Goal: Task Accomplishment & Management: Manage account settings

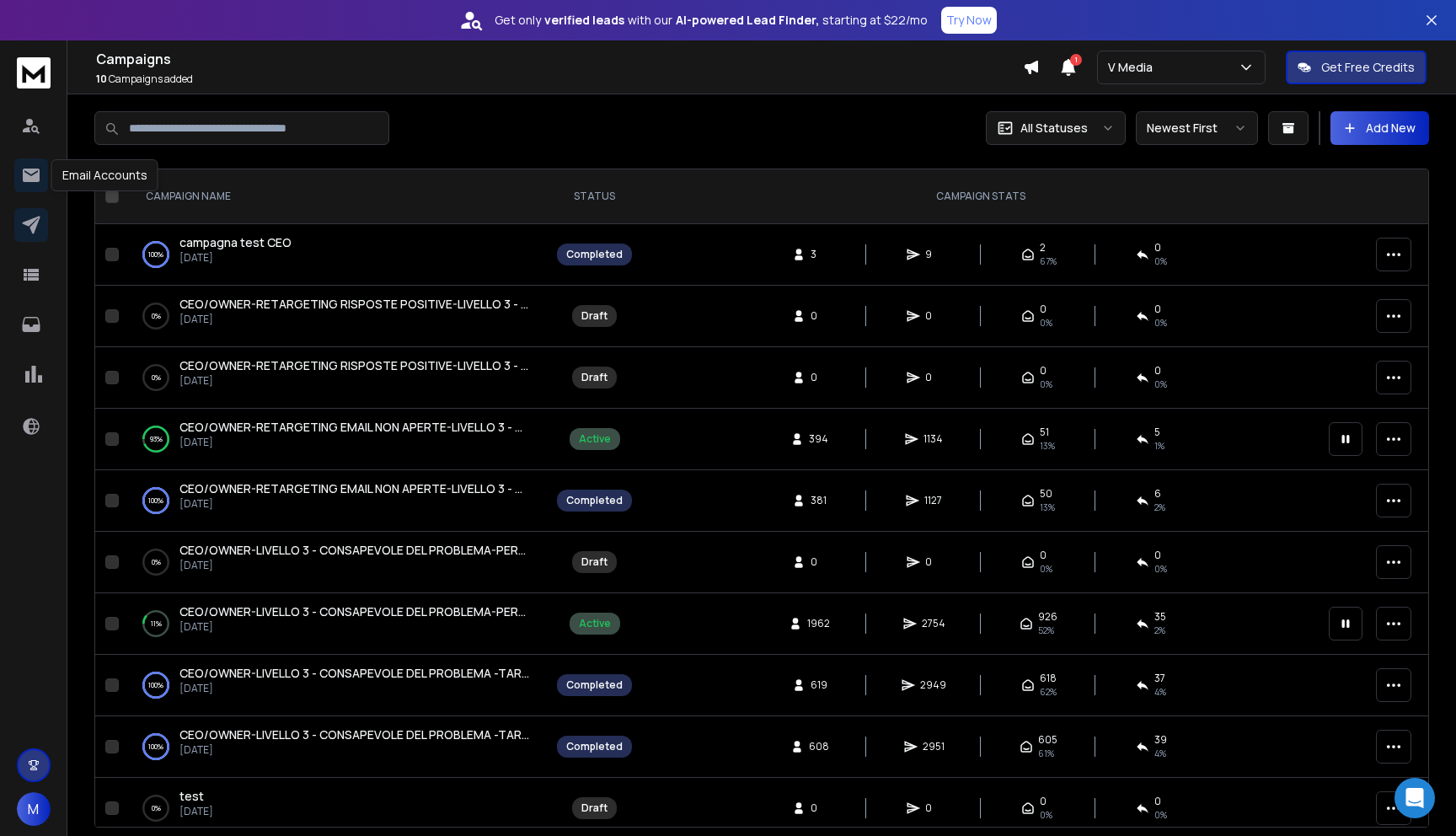
click at [26, 167] on icon at bounding box center [31, 175] width 20 height 20
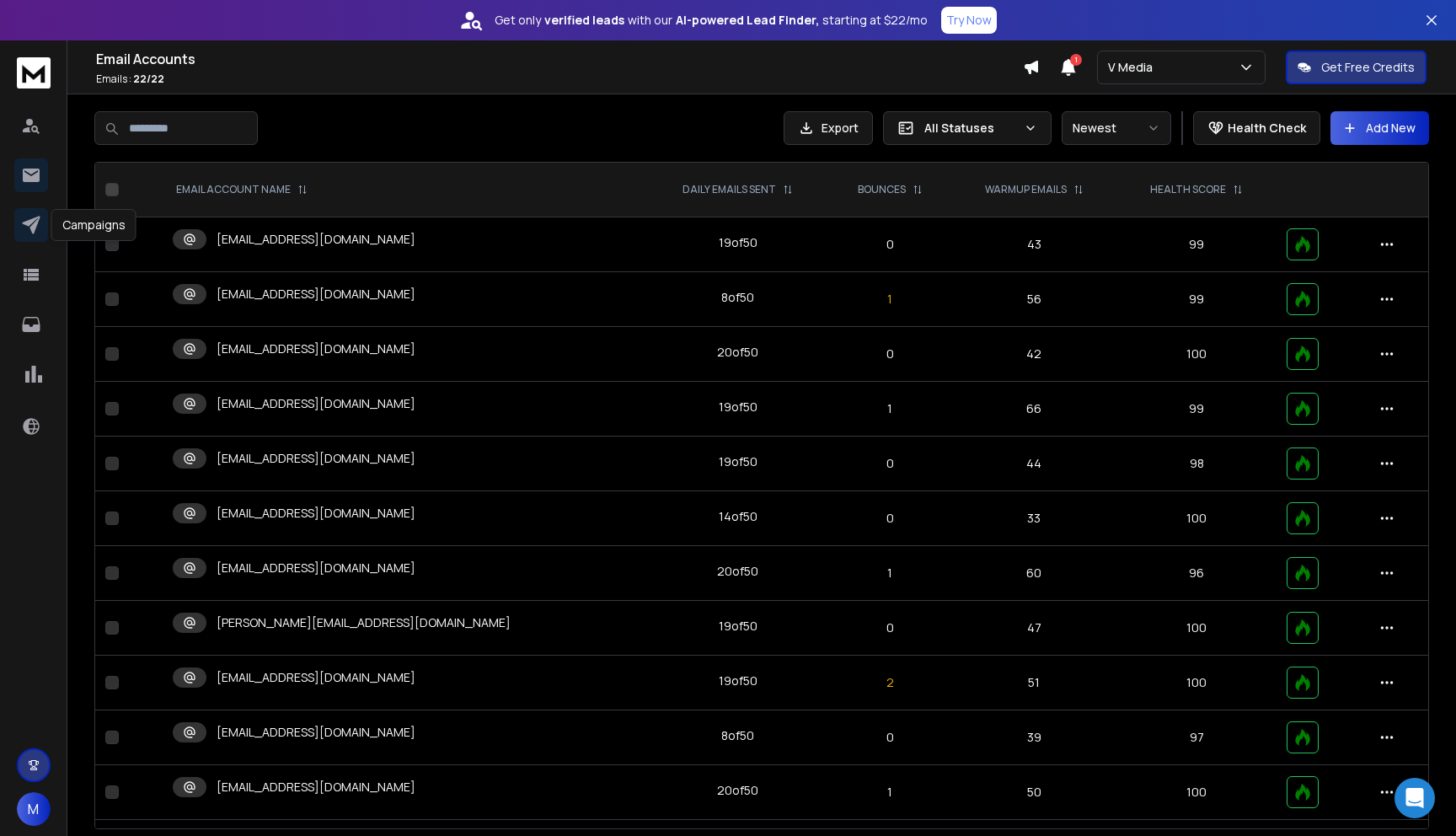
click at [38, 232] on icon at bounding box center [31, 224] width 20 height 20
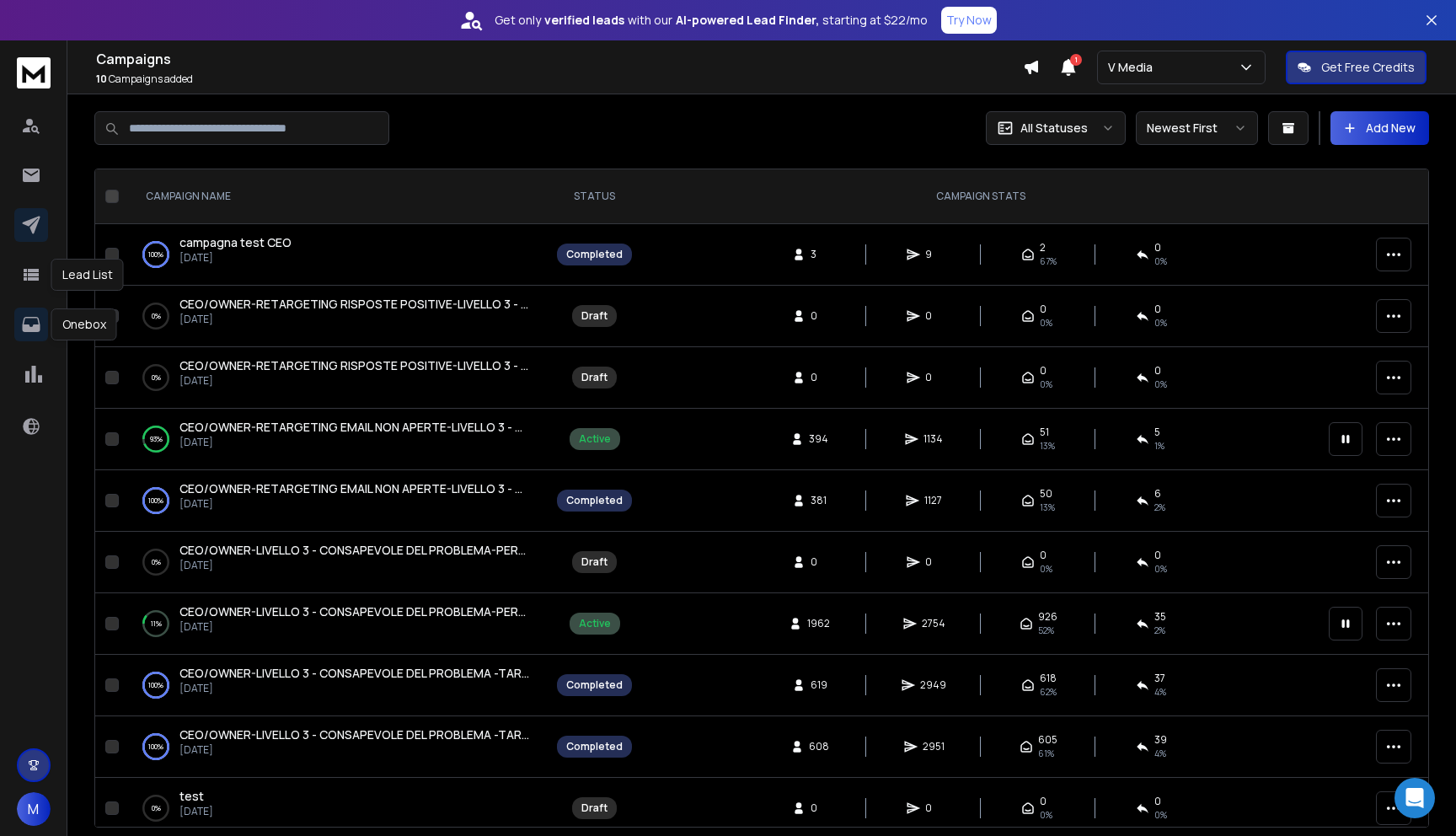
click at [41, 307] on link at bounding box center [31, 324] width 34 height 34
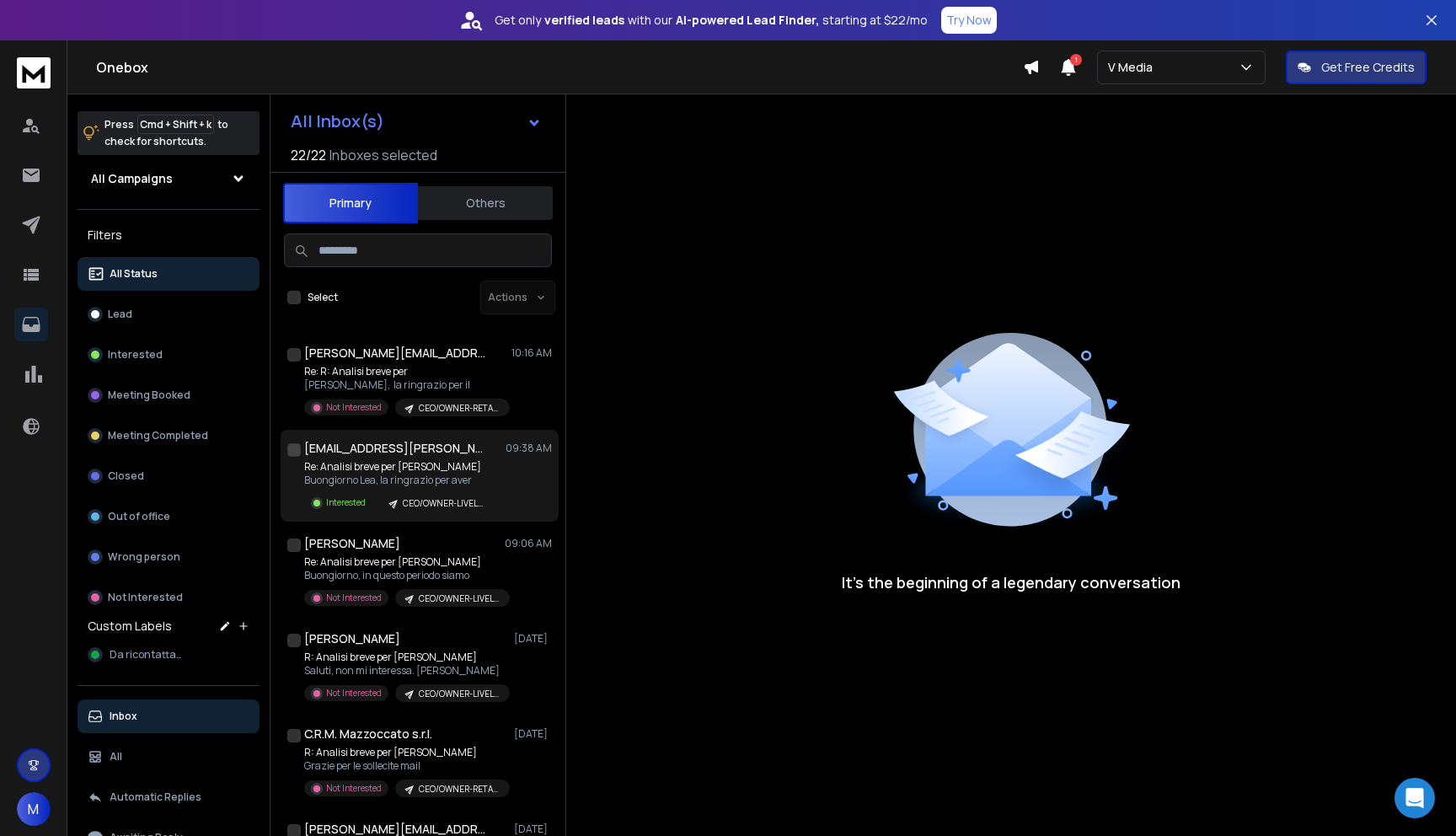
click at [389, 470] on p "Re: Analisi breve per [PERSON_NAME]" at bounding box center [399, 467] width 190 height 13
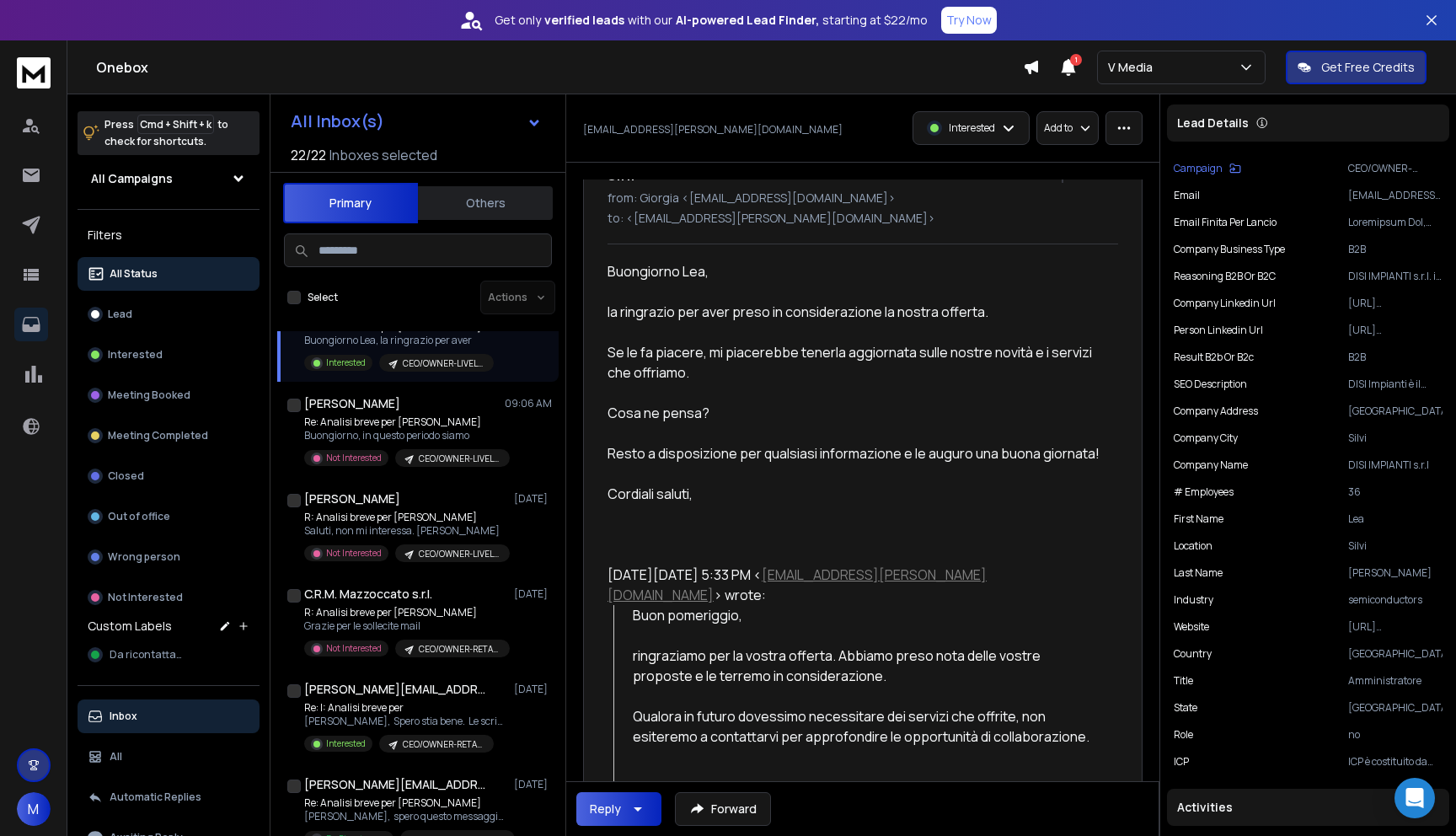
scroll to position [113, 0]
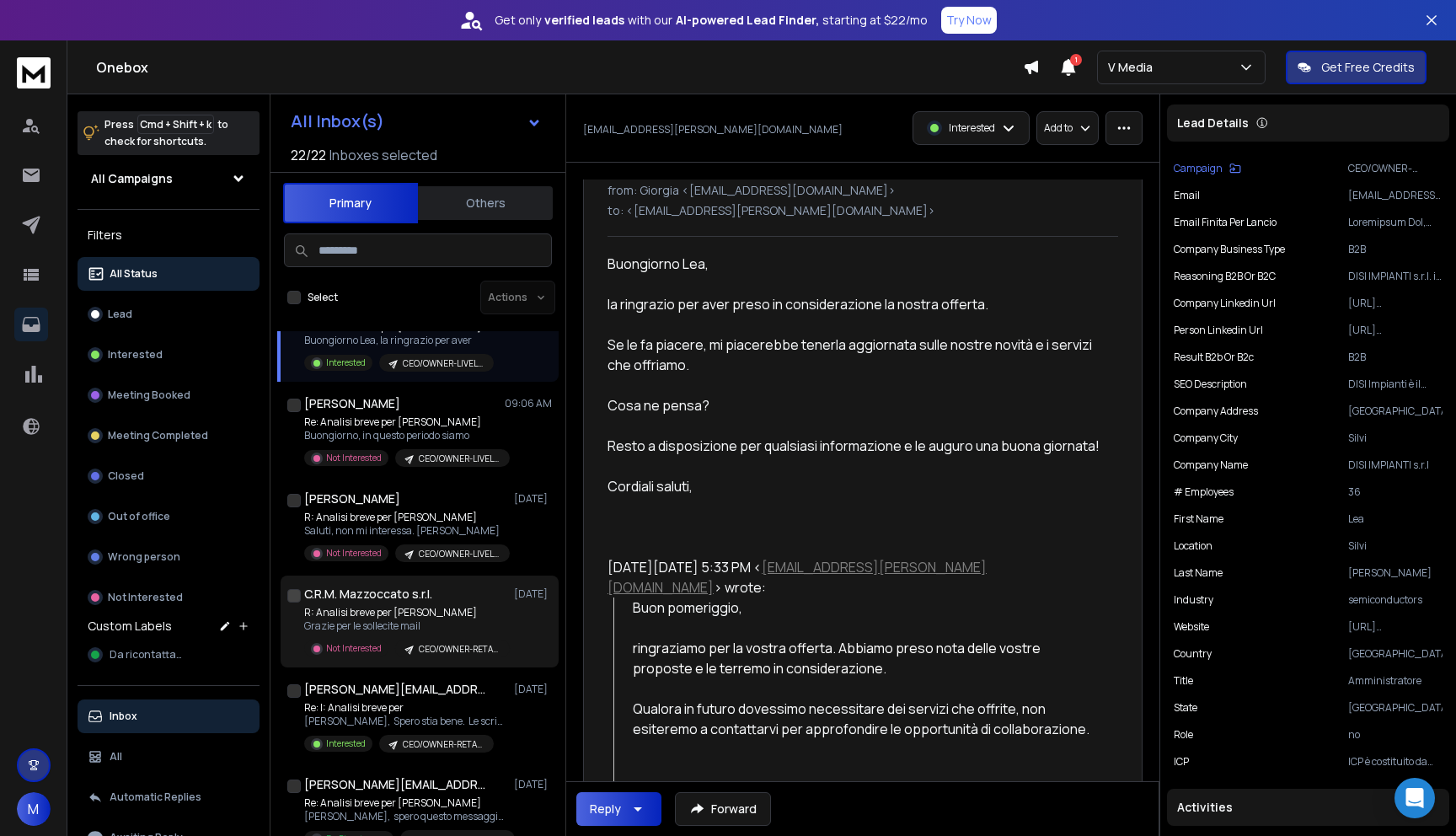
click at [457, 620] on p "Grazie per le sollecite mail" at bounding box center [405, 626] width 202 height 13
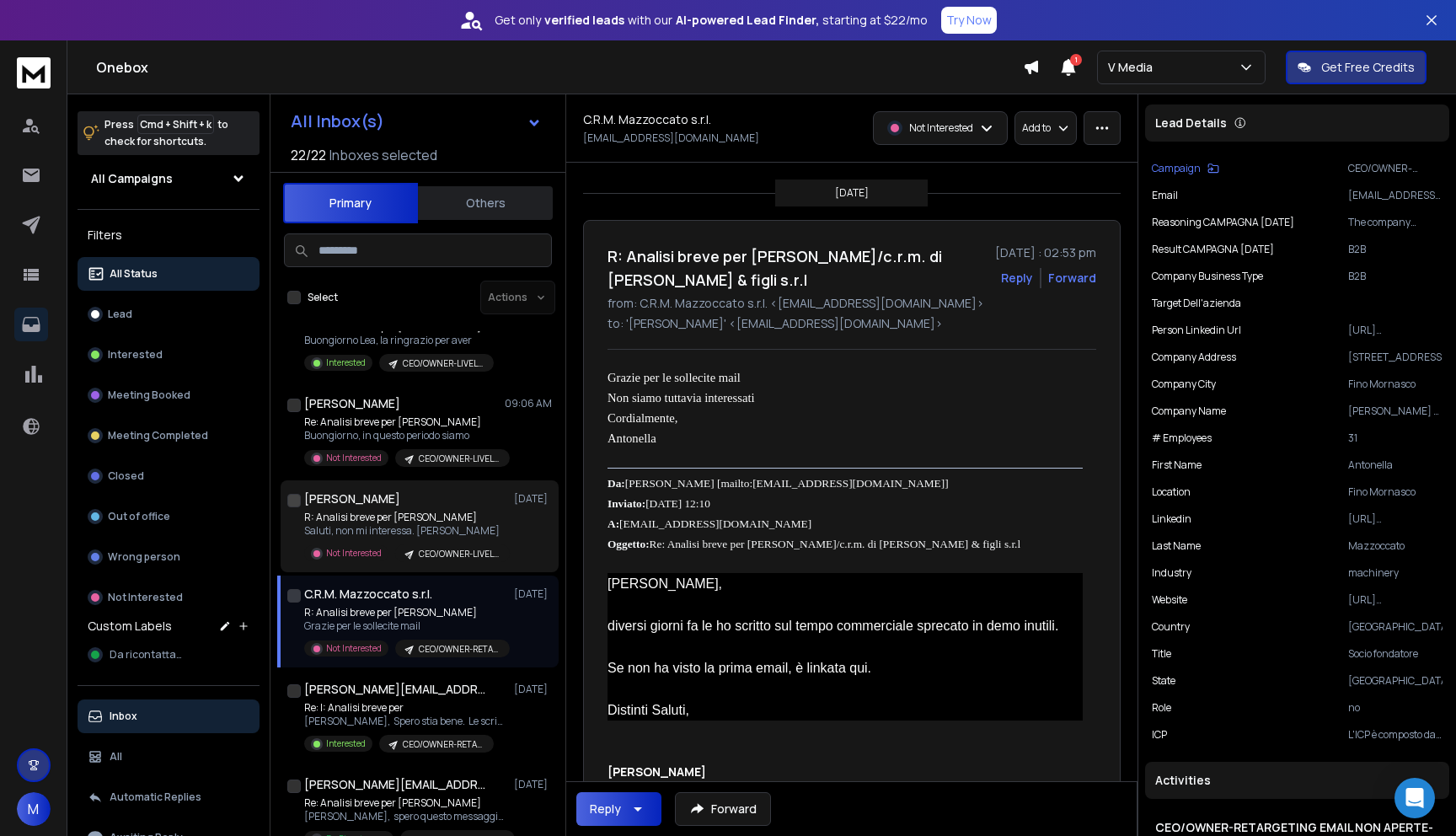
click at [458, 508] on div "[PERSON_NAME] [DATE] R: Analisi breve per [PERSON_NAME], non mi interessa. [PER…" at bounding box center [428, 526] width 248 height 72
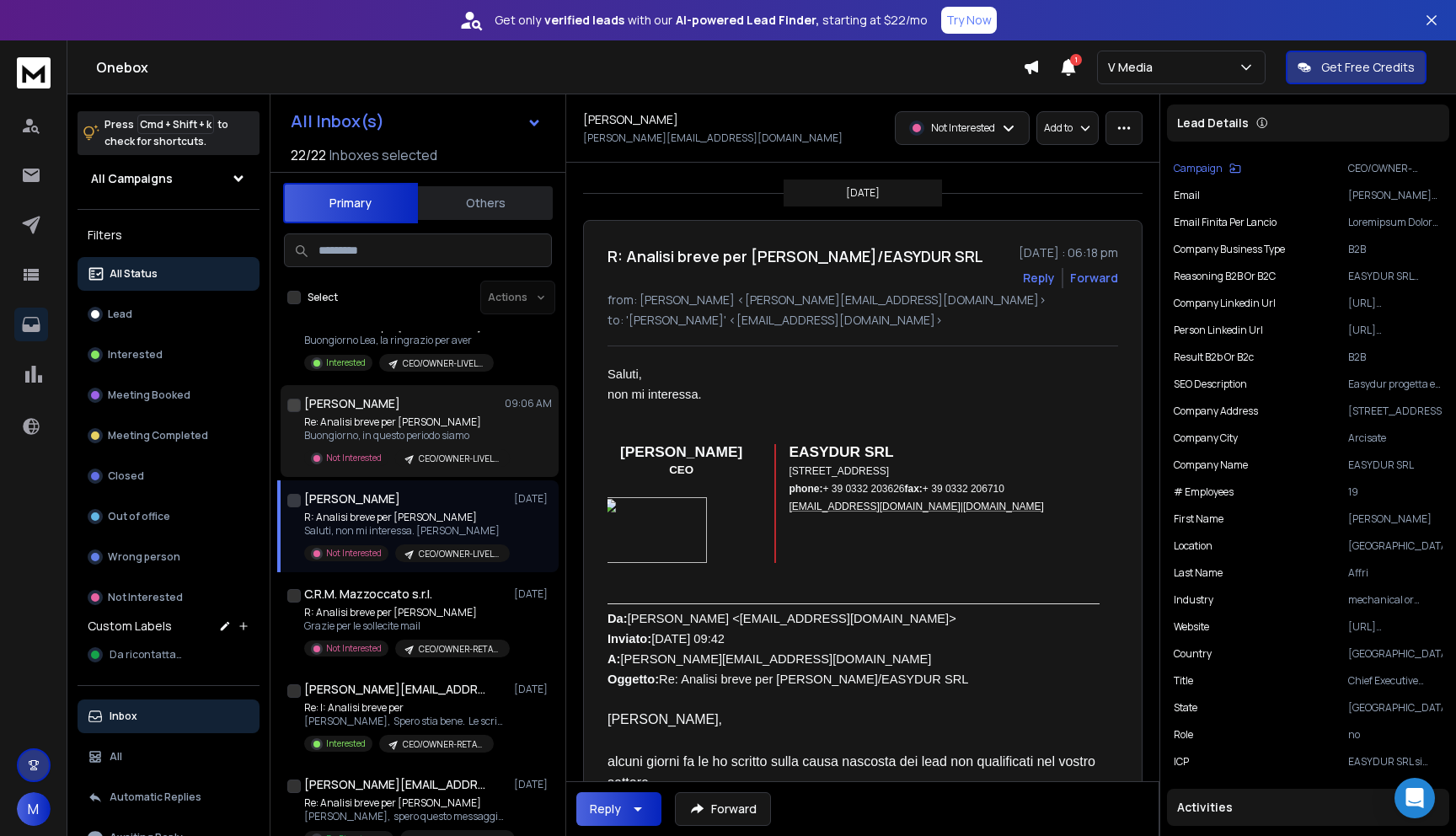
click at [472, 424] on p "Re: Analisi breve per [PERSON_NAME]" at bounding box center [405, 422] width 202 height 13
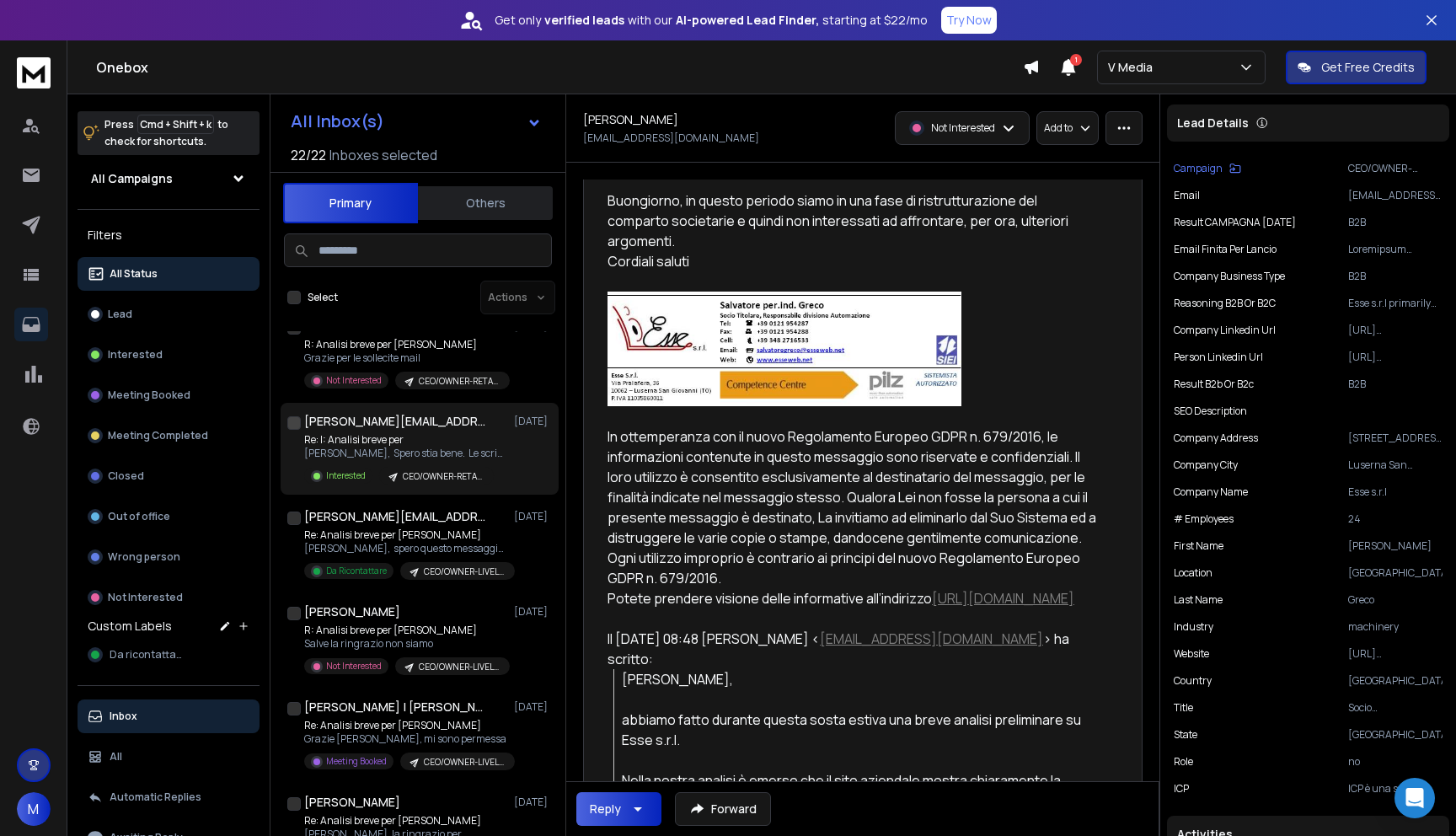
scroll to position [423, 0]
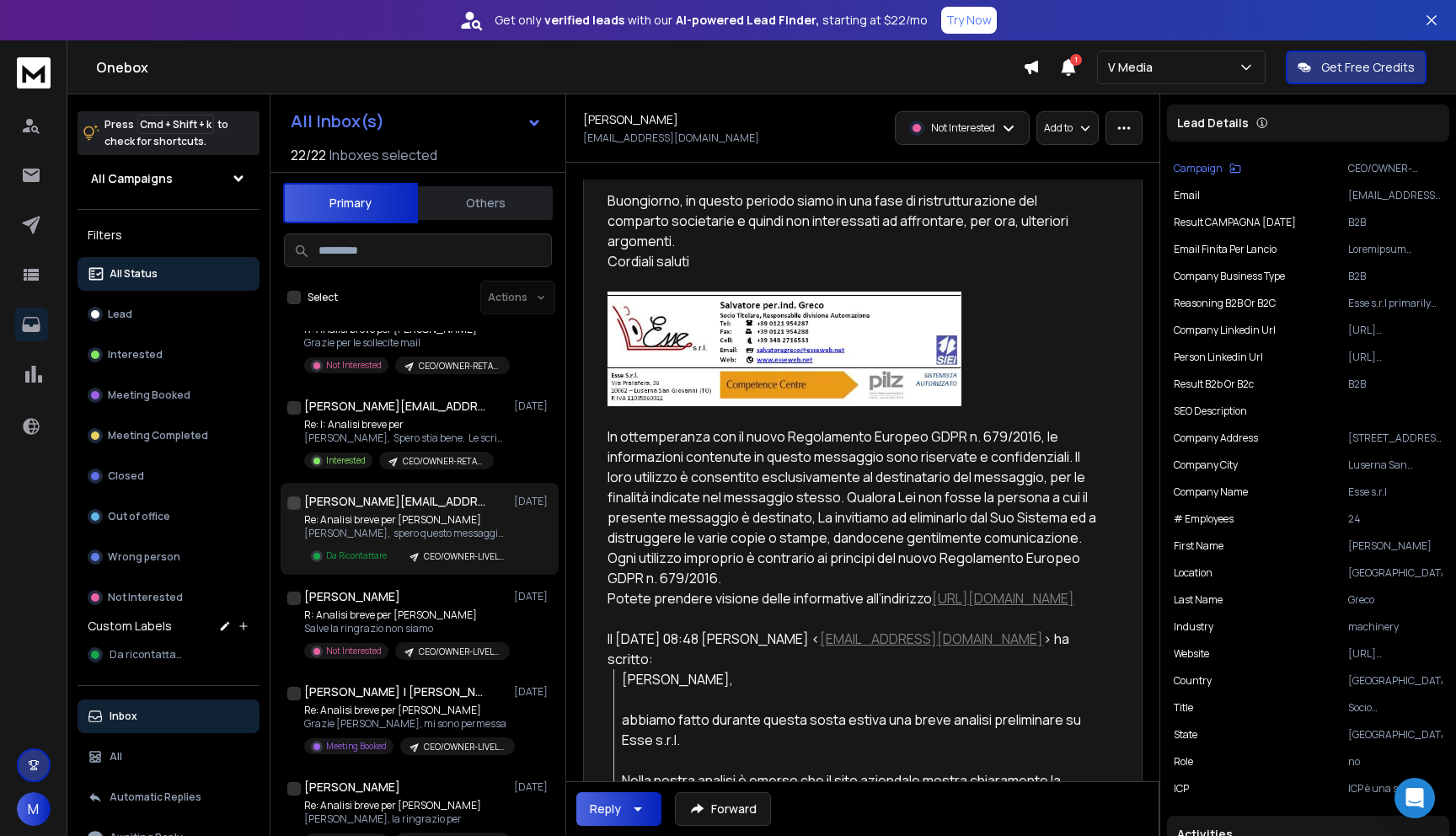
click at [459, 530] on p "[PERSON_NAME], spero questo messaggio la" at bounding box center [405, 533] width 202 height 13
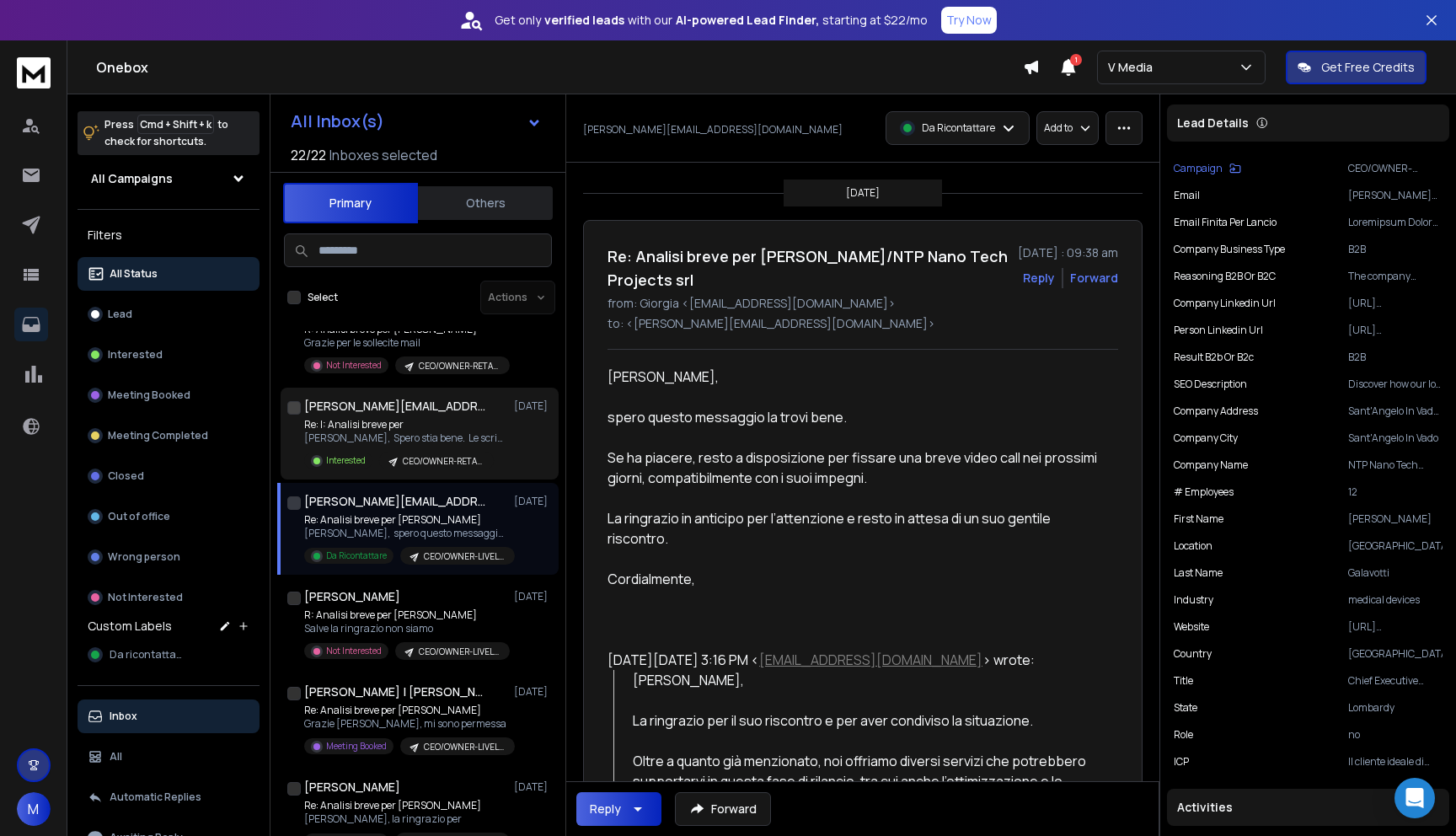
click at [449, 396] on div "[PERSON_NAME][EMAIL_ADDRESS][DOMAIN_NAME] [DATE] Re: I: Analisi breve per [PERS…" at bounding box center [419, 434] width 278 height 92
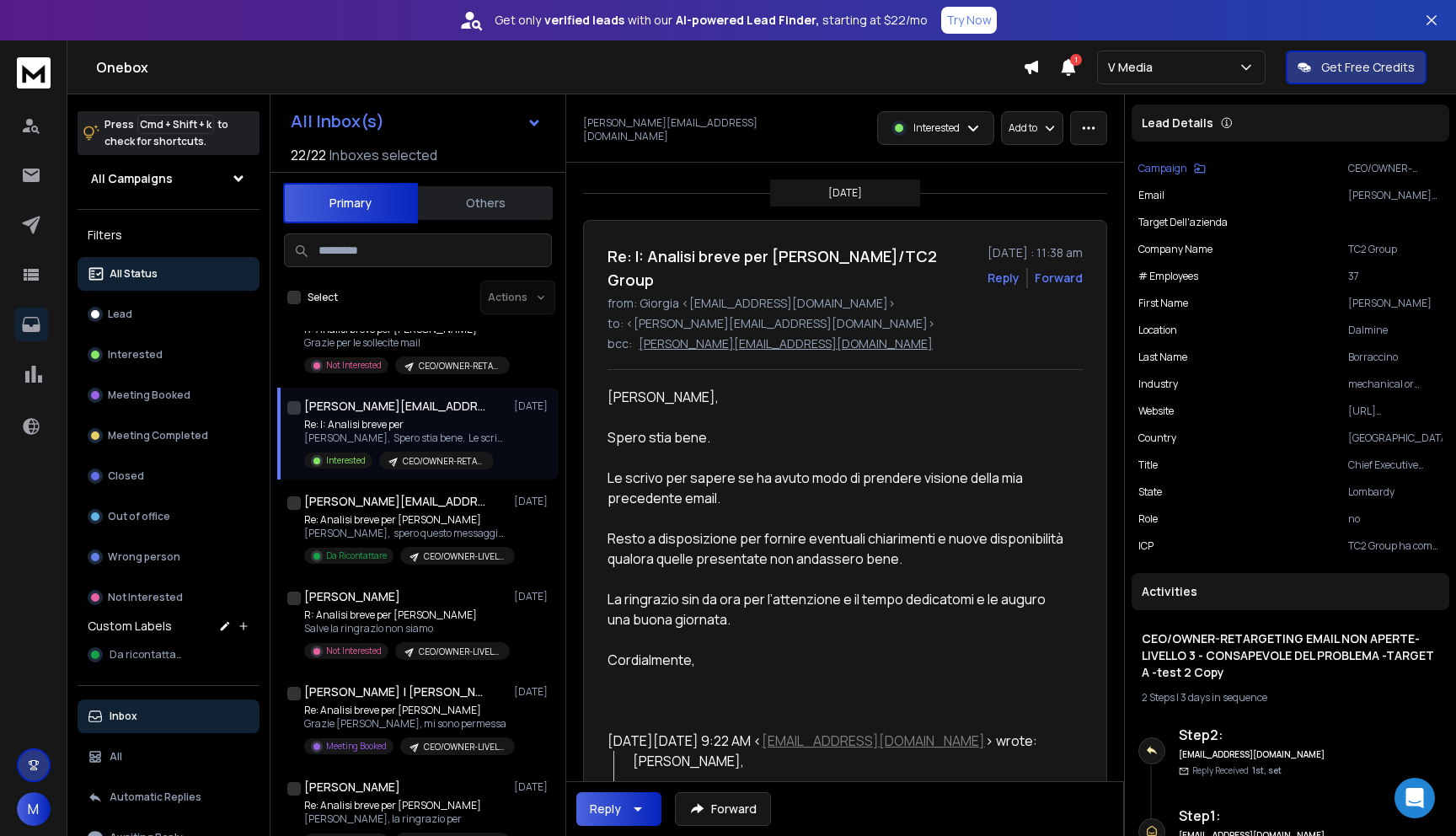
scroll to position [0, 0]
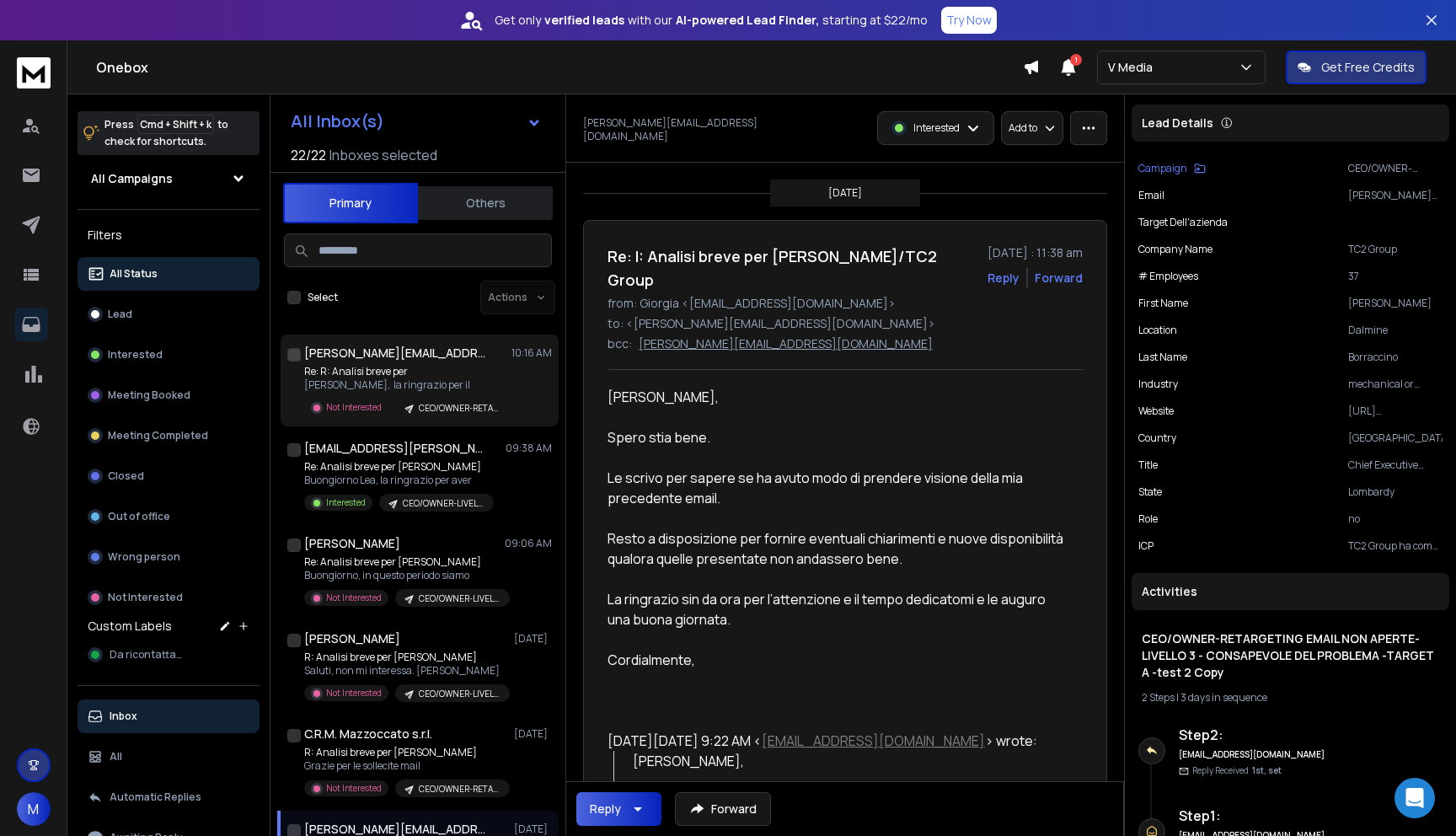
click at [408, 378] on p "[PERSON_NAME], la ringrazio per il" at bounding box center [405, 385] width 202 height 13
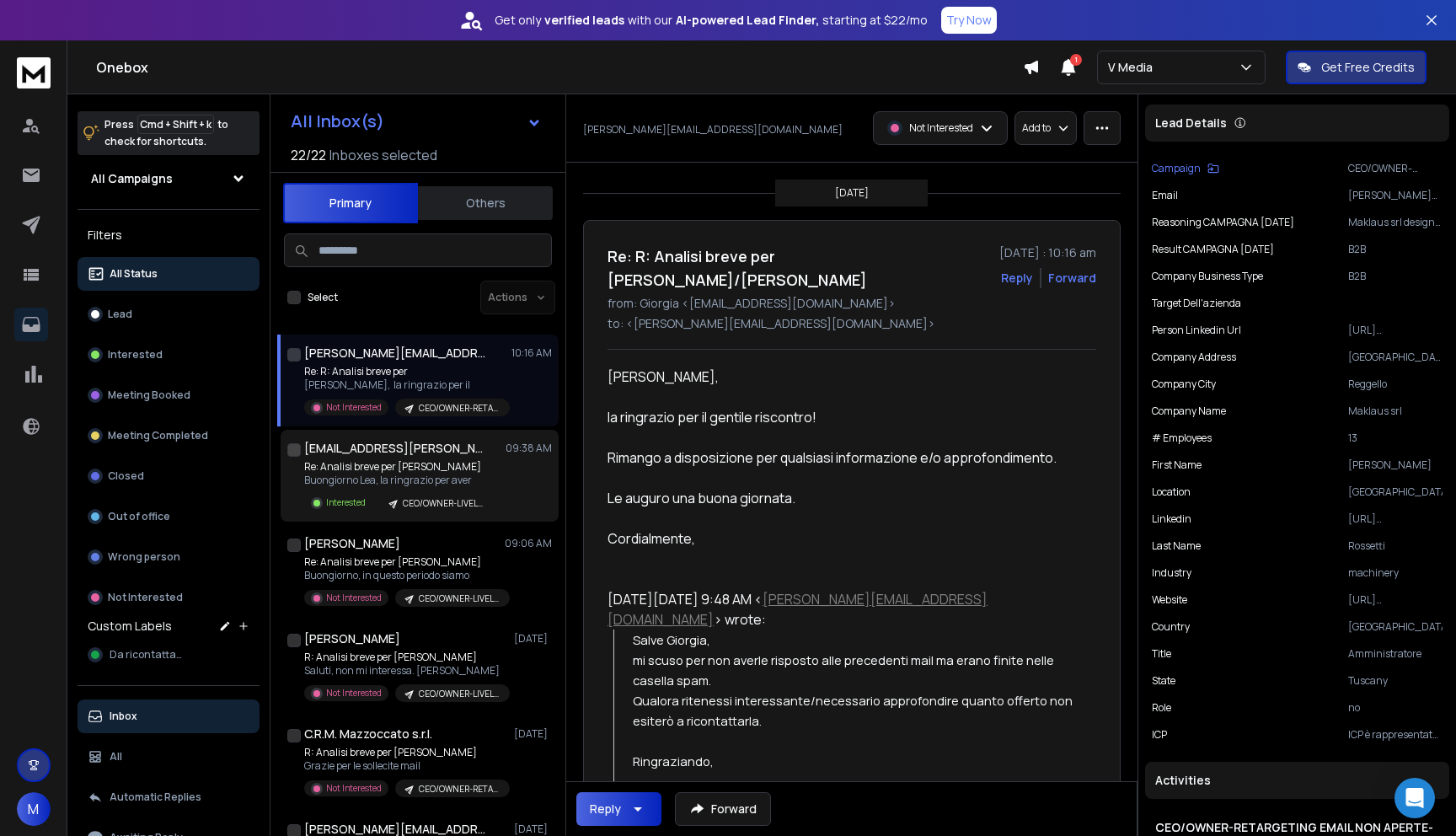
click at [442, 463] on p "Re: Analisi breve per [PERSON_NAME]" at bounding box center [399, 467] width 190 height 13
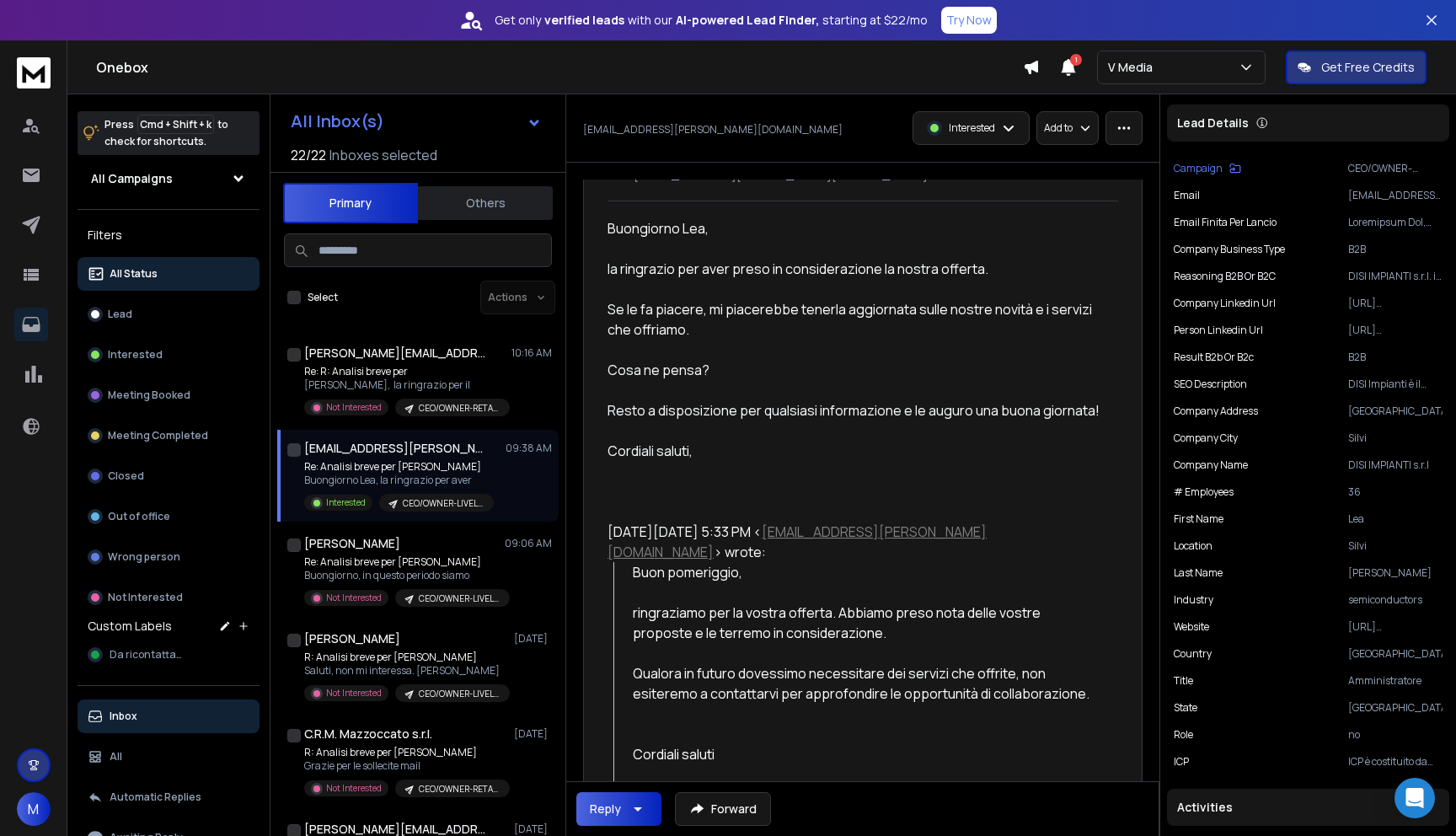
scroll to position [150, 0]
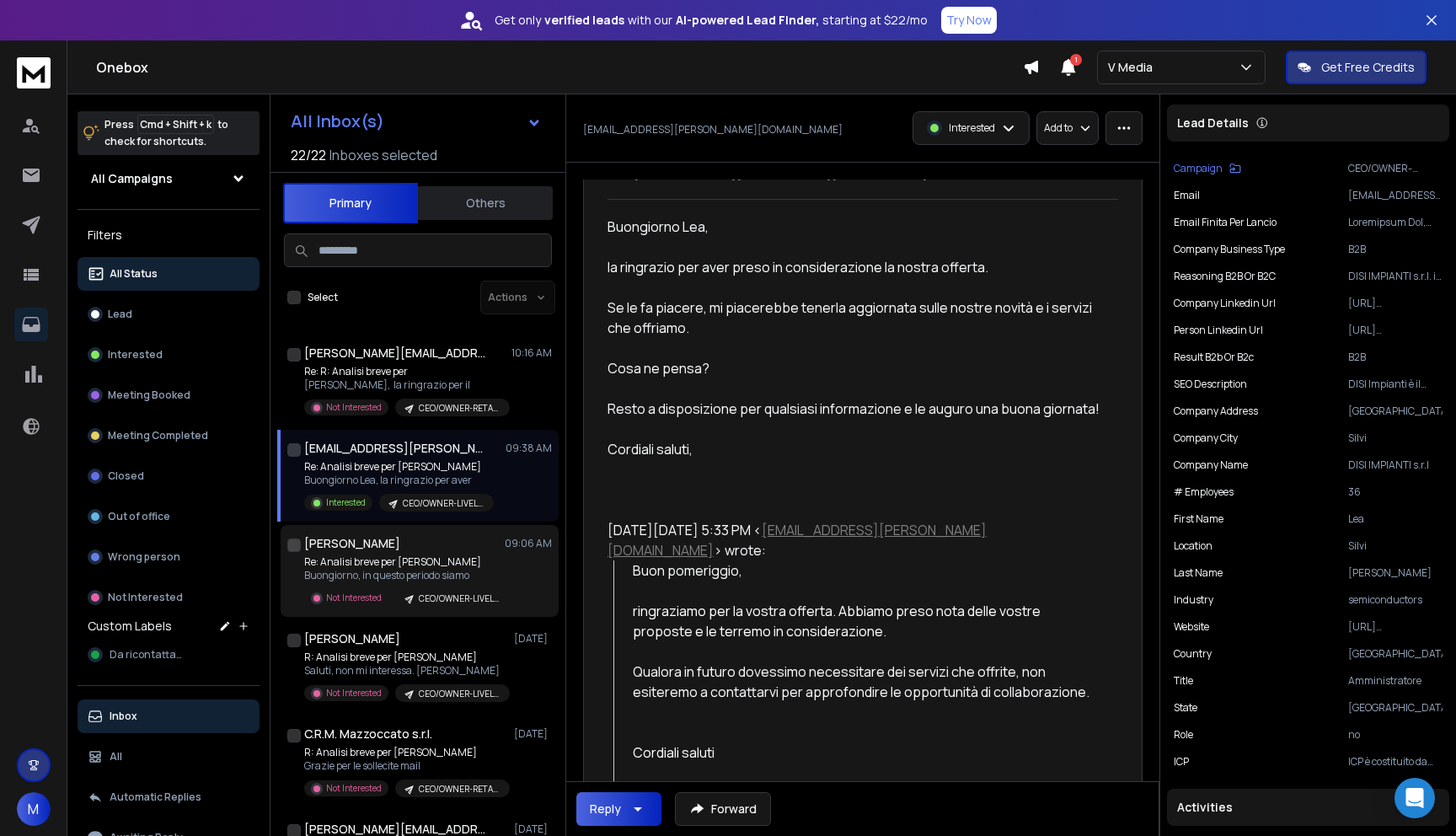
click at [372, 580] on p "Buongiorno, in questo periodo siamo" at bounding box center [405, 576] width 202 height 13
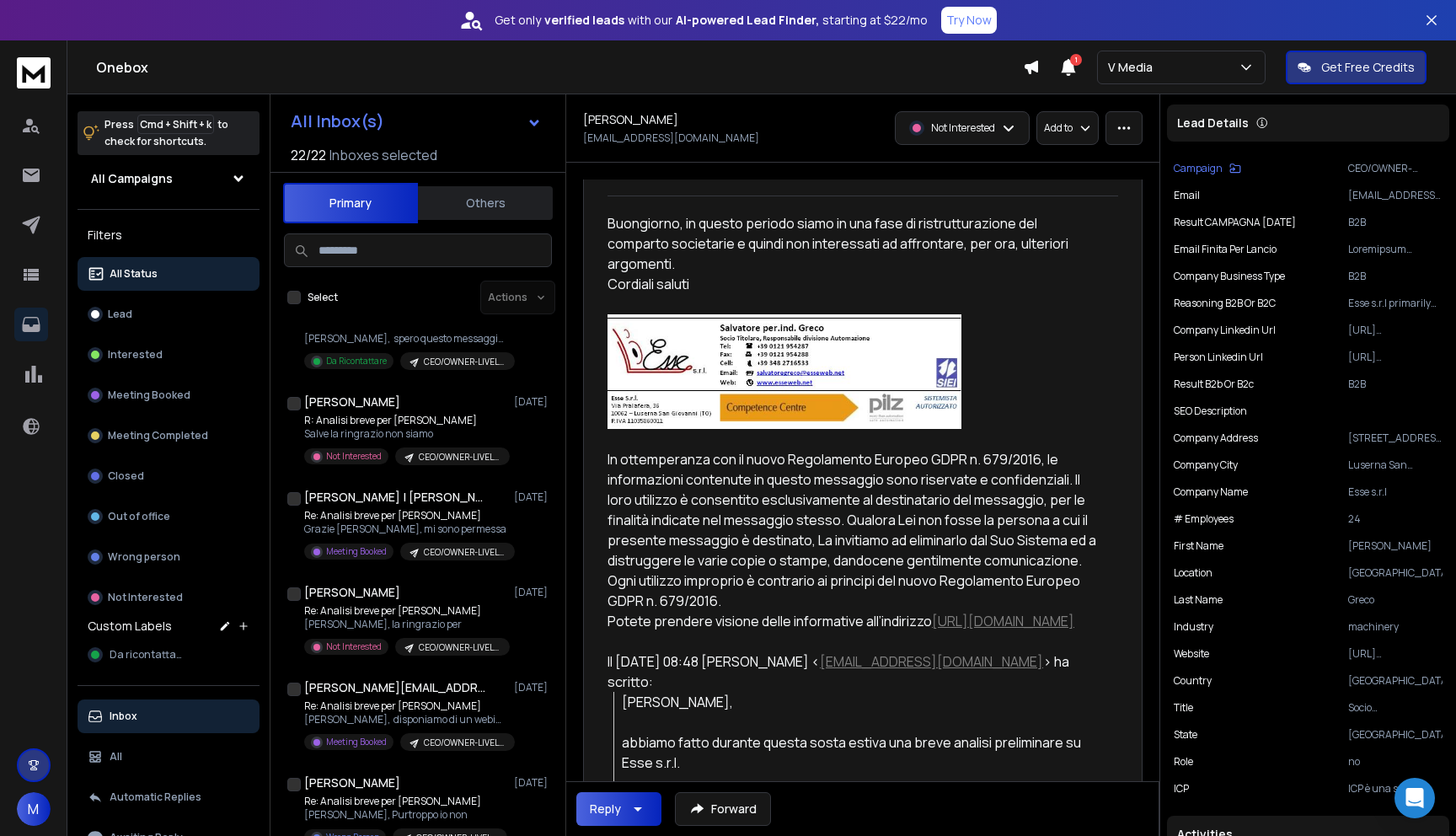
scroll to position [629, 0]
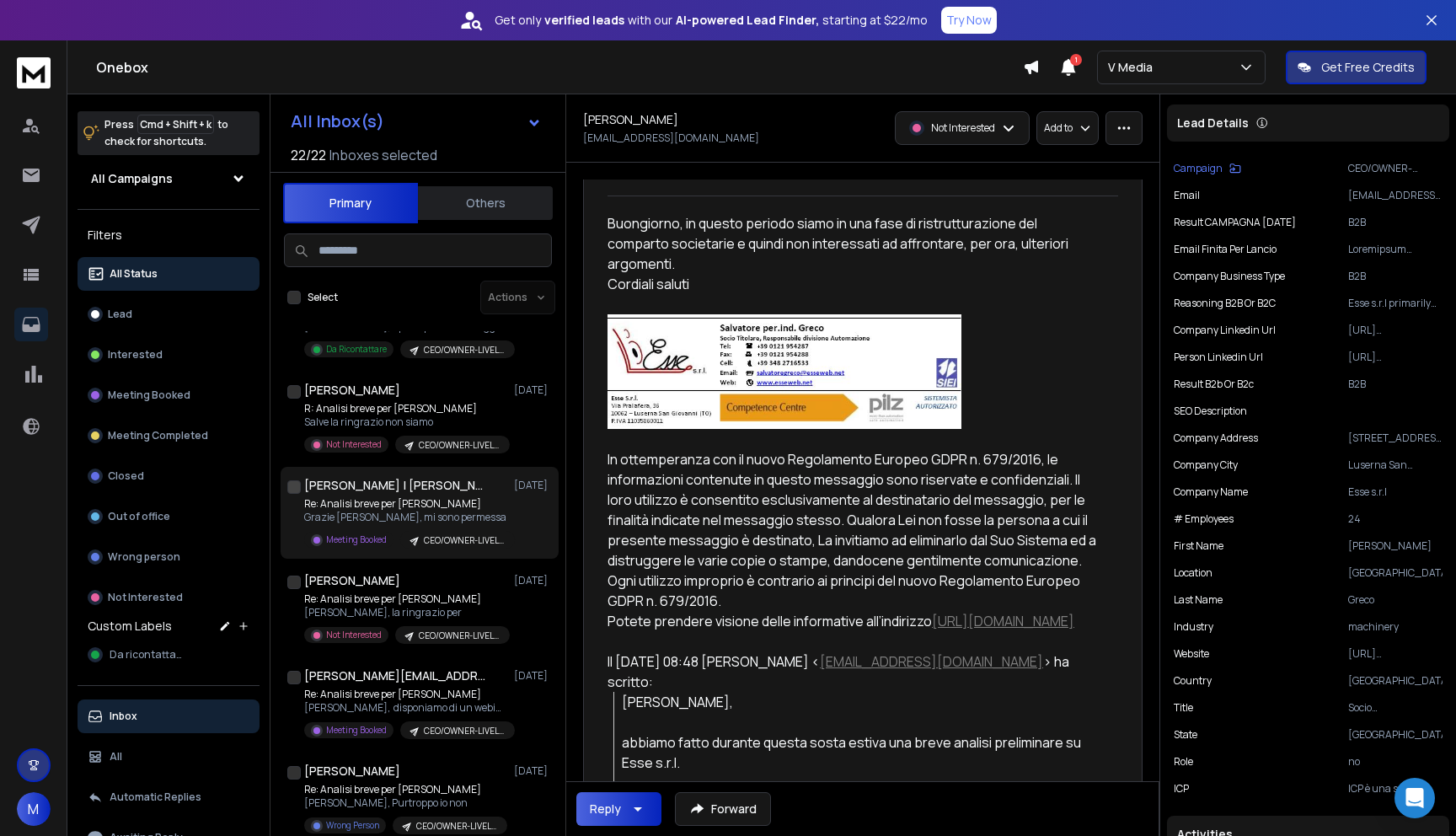
click at [397, 497] on p "Re: Analisi breve per [PERSON_NAME]" at bounding box center [405, 504] width 202 height 13
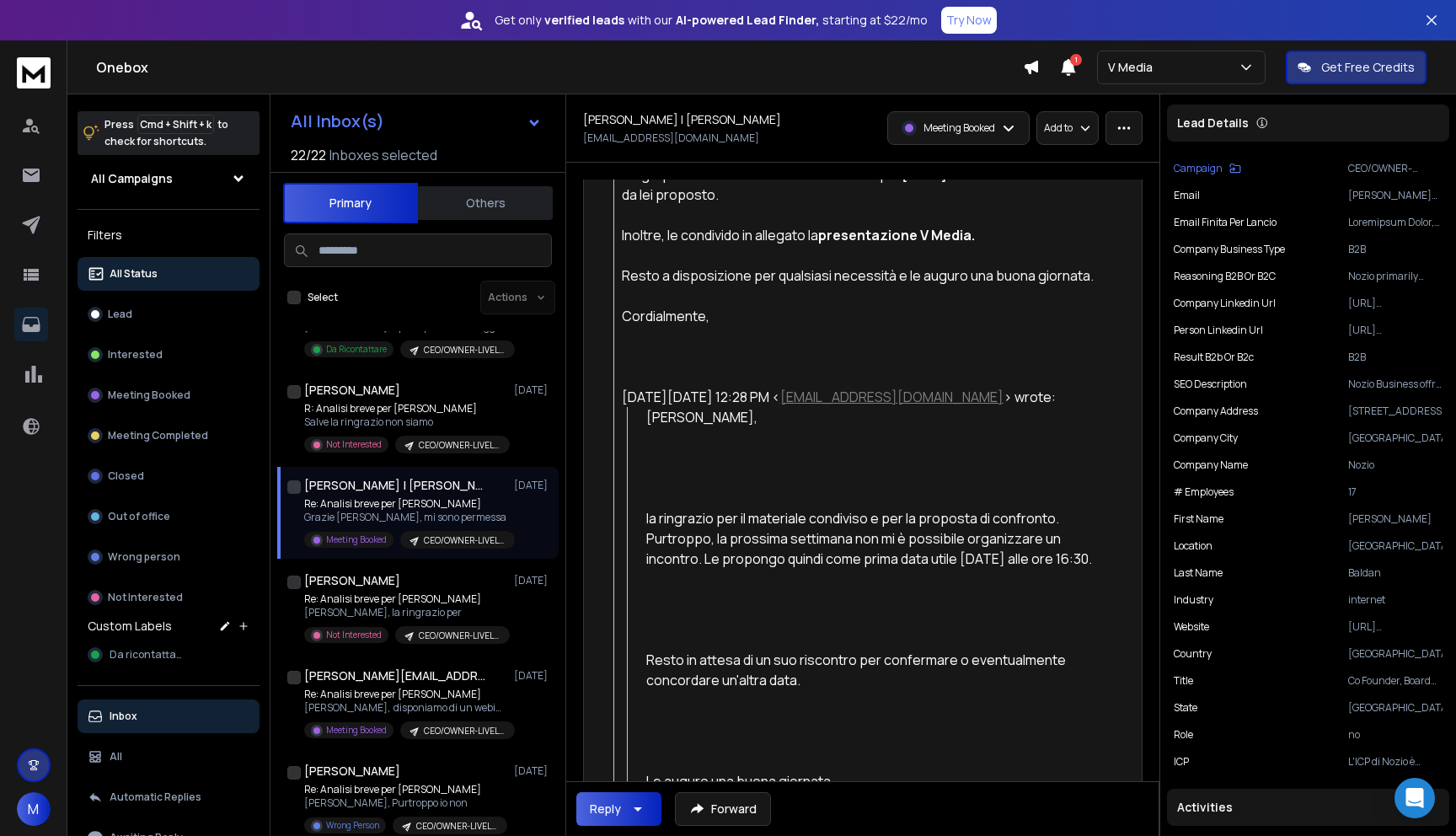
scroll to position [809, 0]
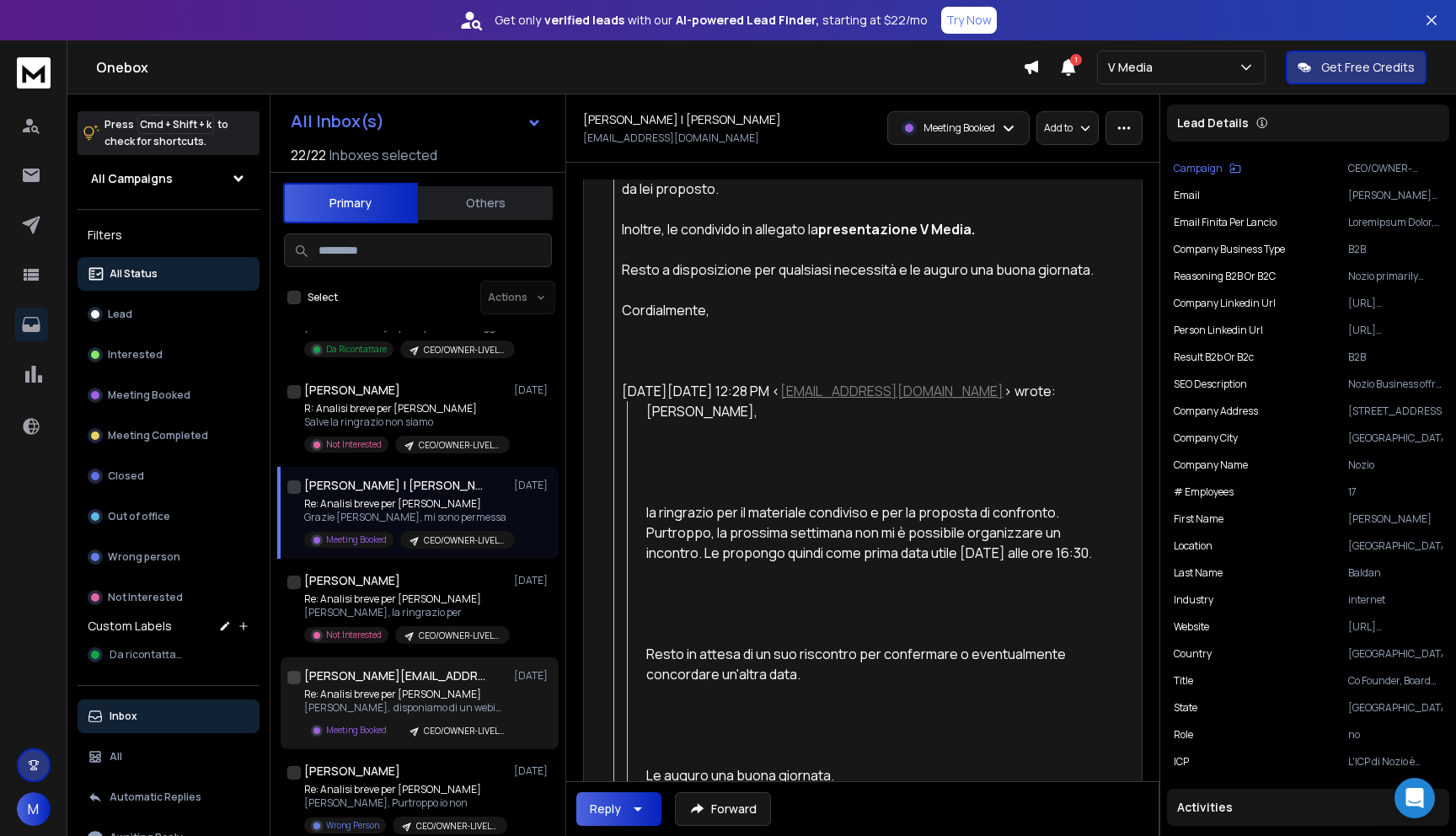
click at [441, 690] on p "Re: Analisi breve per [PERSON_NAME]" at bounding box center [405, 694] width 202 height 13
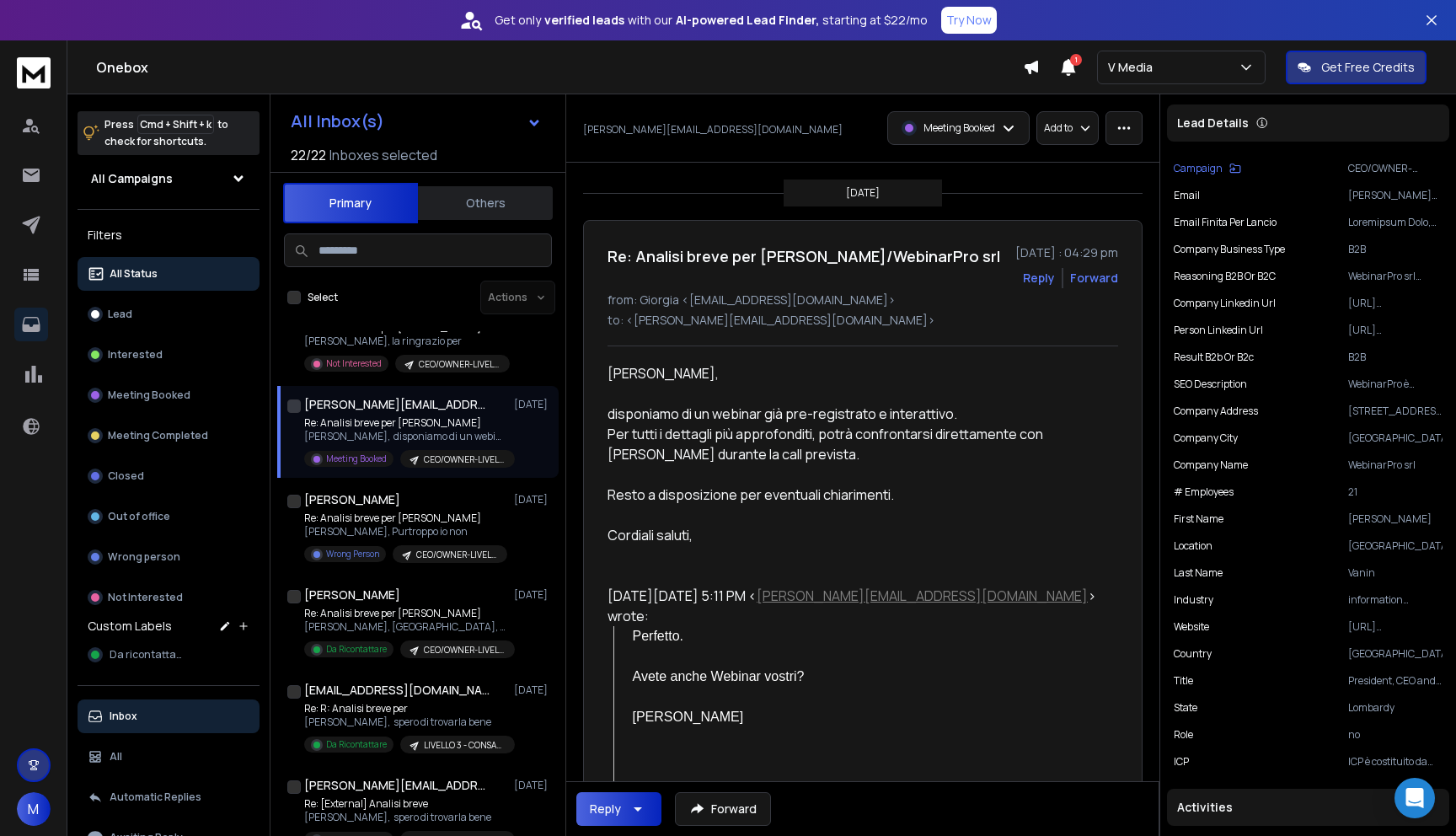
scroll to position [908, 0]
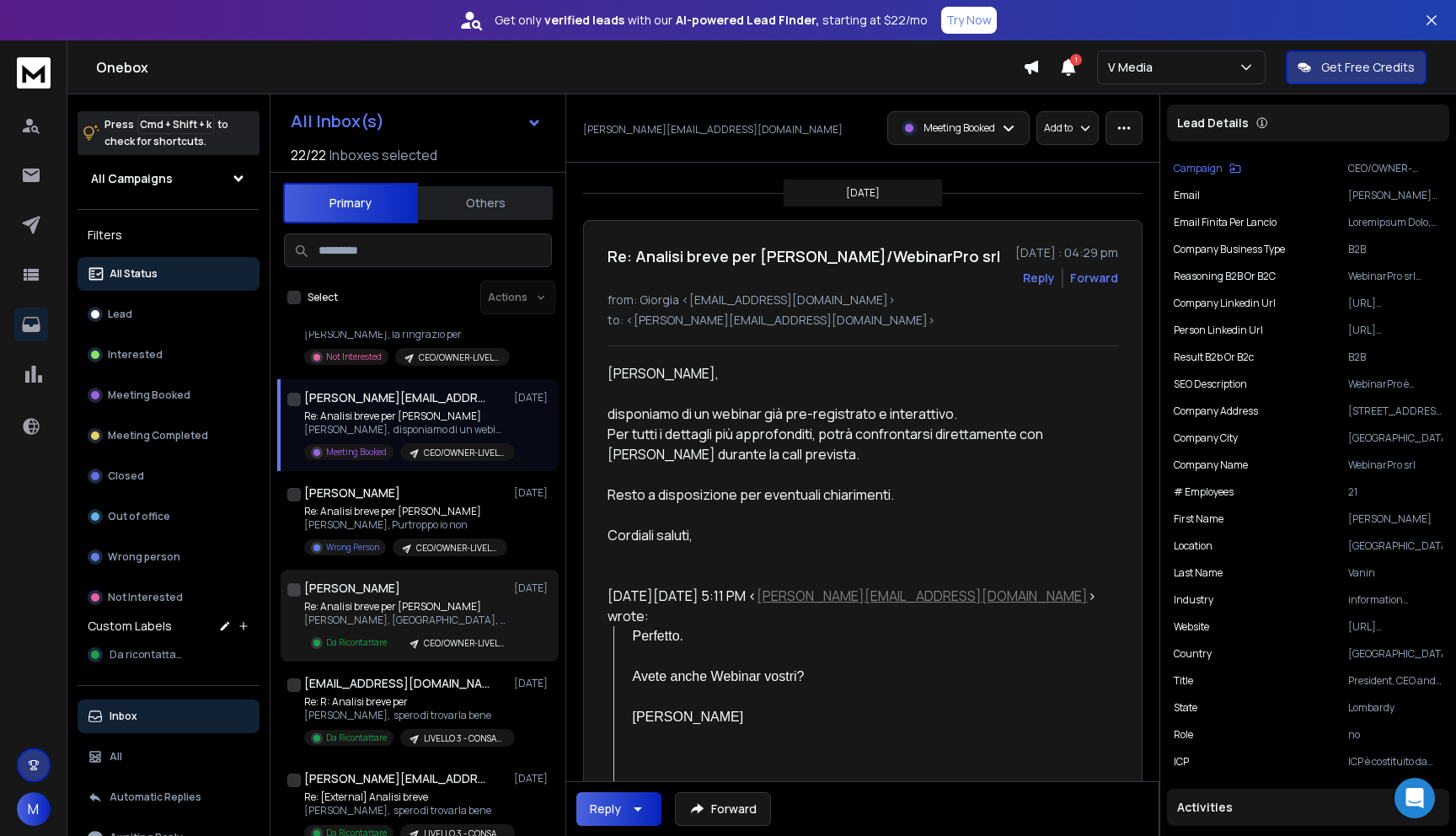
click at [460, 602] on p "Re: Analisi breve per [PERSON_NAME]" at bounding box center [405, 607] width 202 height 13
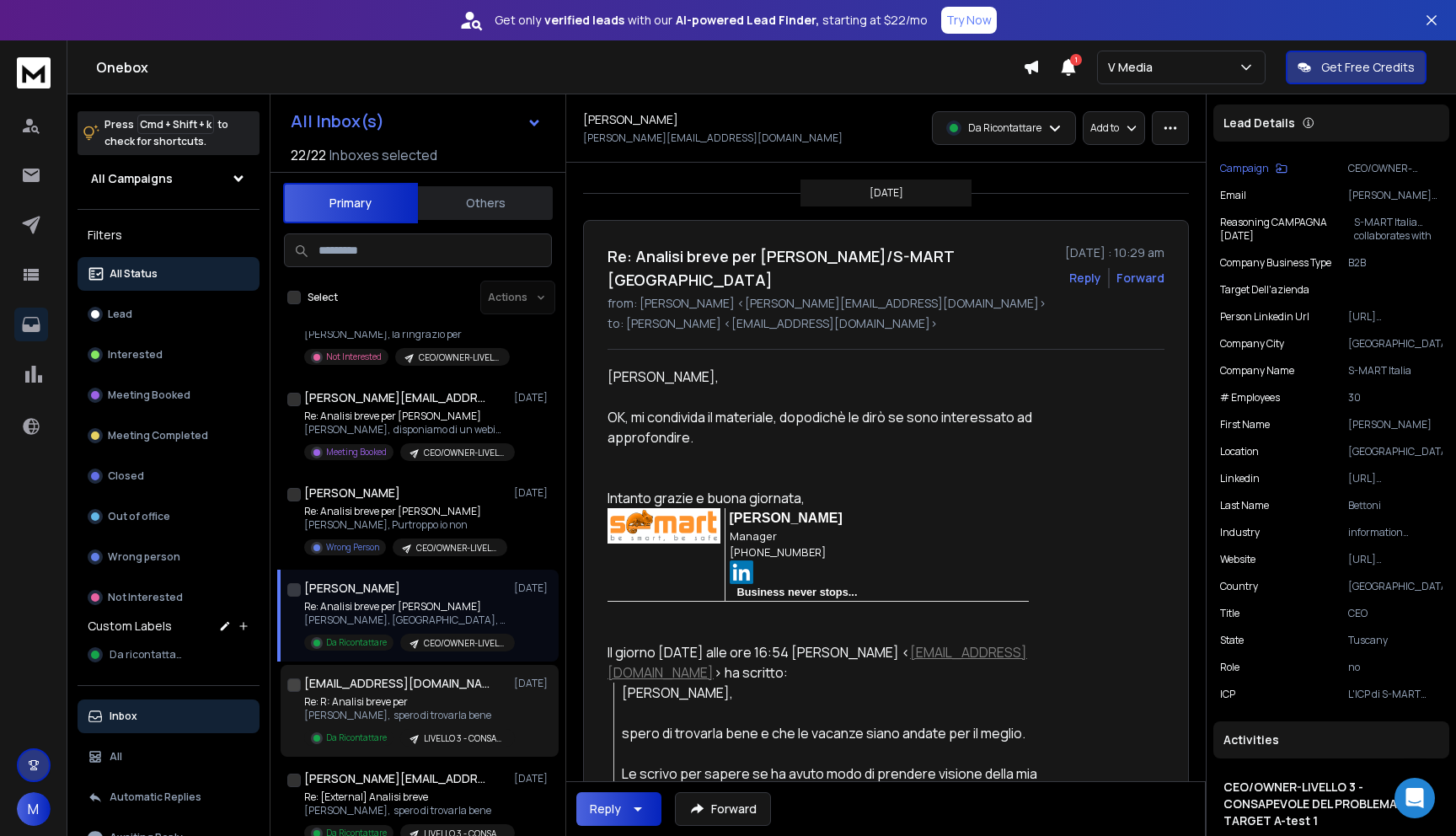
click at [440, 698] on p "Re: R: Analisi breve per" at bounding box center [405, 702] width 202 height 13
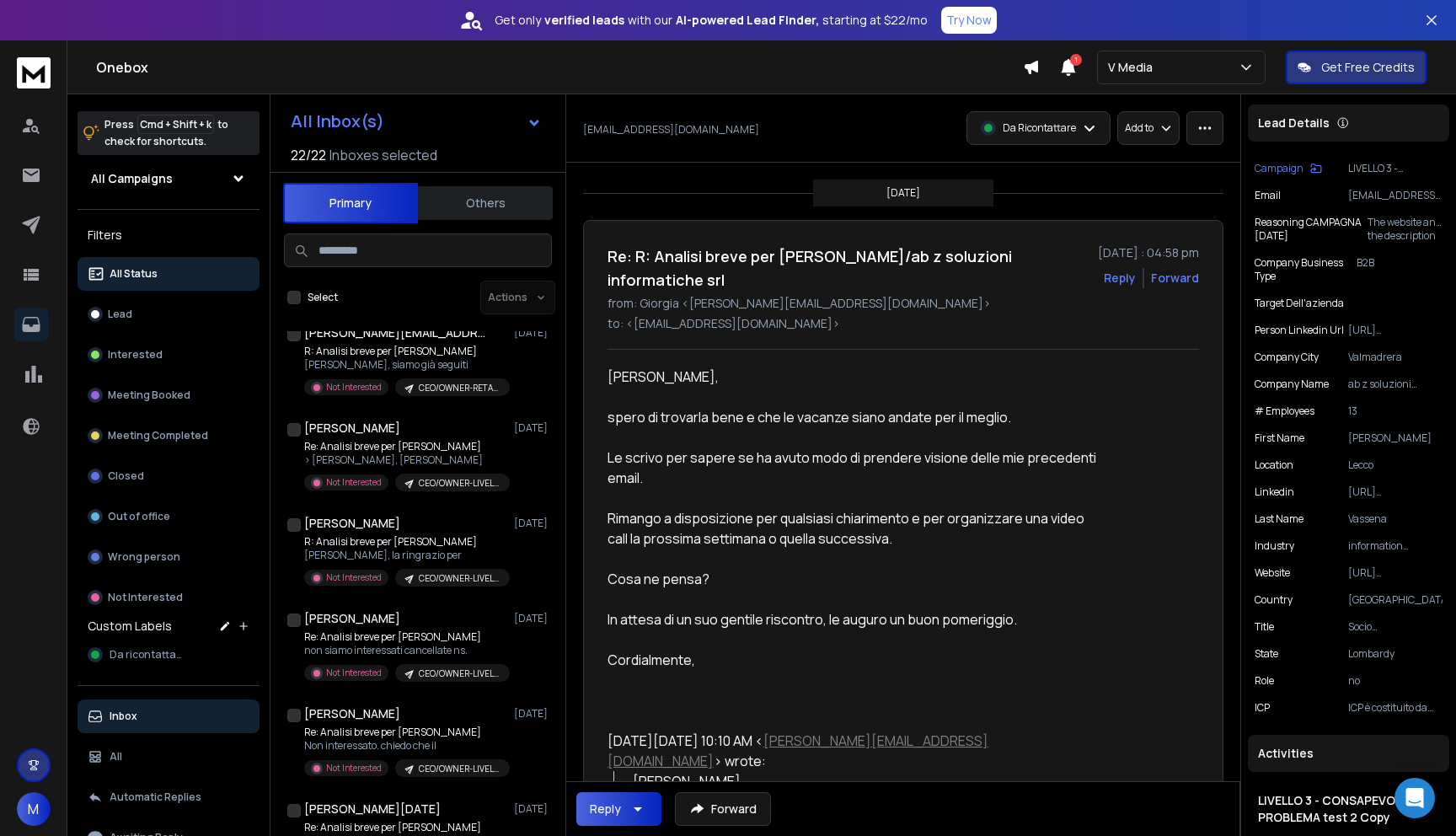
scroll to position [2876, 0]
click at [152, 391] on p "Meeting Booked" at bounding box center [149, 395] width 82 height 13
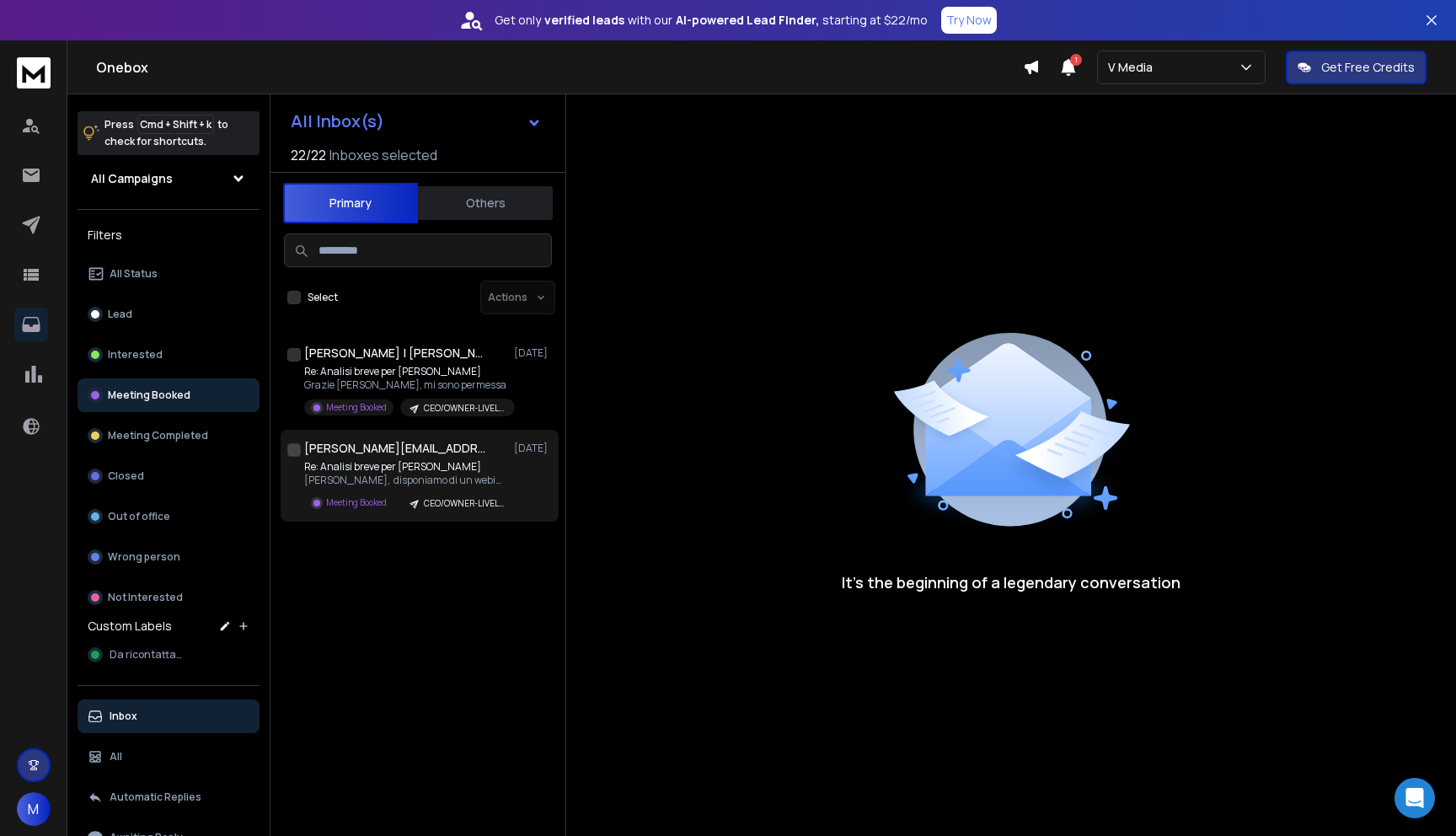
click at [448, 444] on div "[PERSON_NAME][EMAIL_ADDRESS][DOMAIN_NAME] [DATE]" at bounding box center [428, 448] width 248 height 17
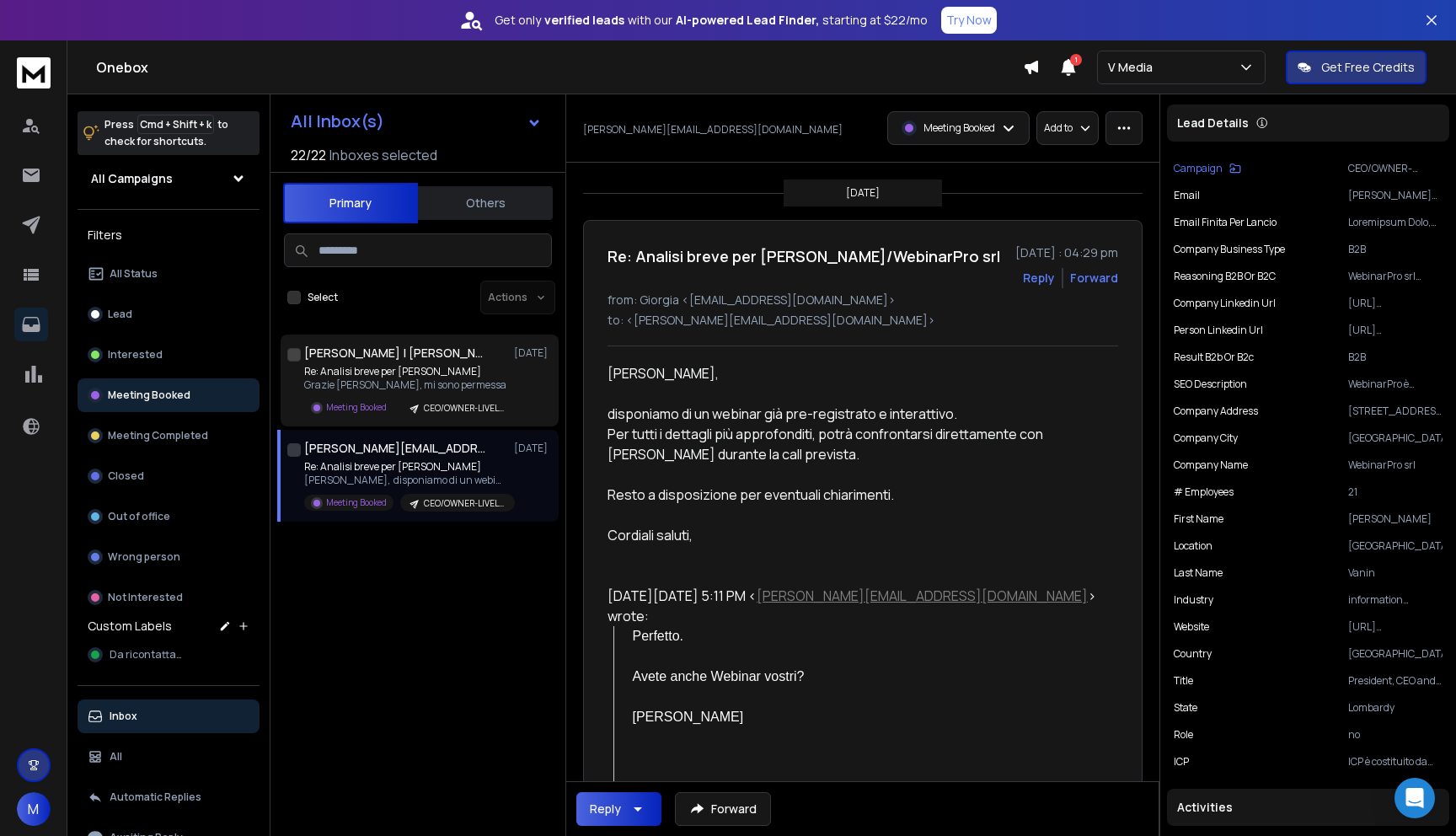
click at [452, 367] on p "Re: Analisi breve per [PERSON_NAME]" at bounding box center [405, 372] width 202 height 13
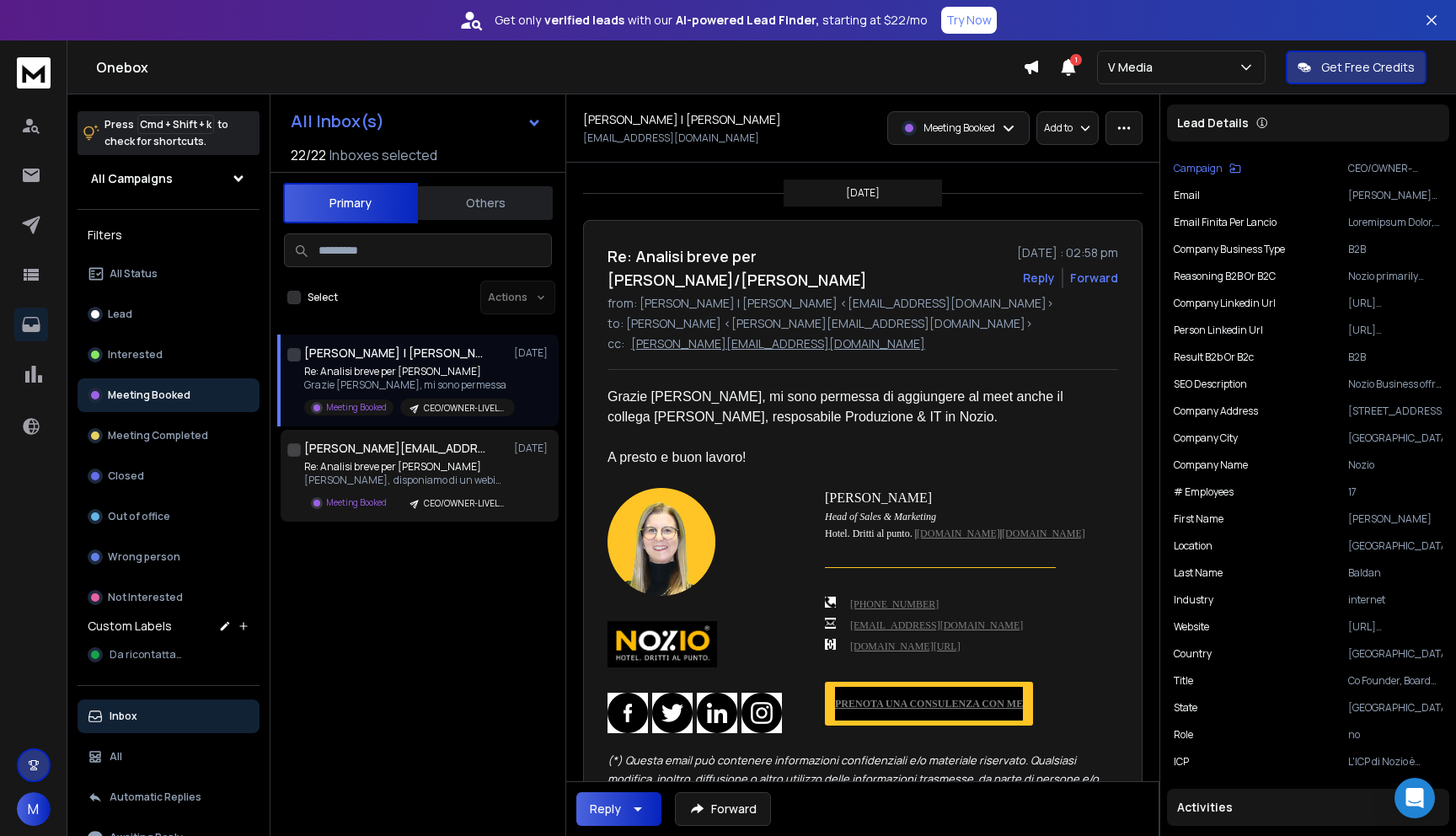
click at [487, 494] on div "CEO/OWNER-LIVELLO 3 - CONSAPEVOLE DEL PROBLEMA-PERSONALIZZAZIONI TARGET A-TEST 1" at bounding box center [458, 503] width 115 height 17
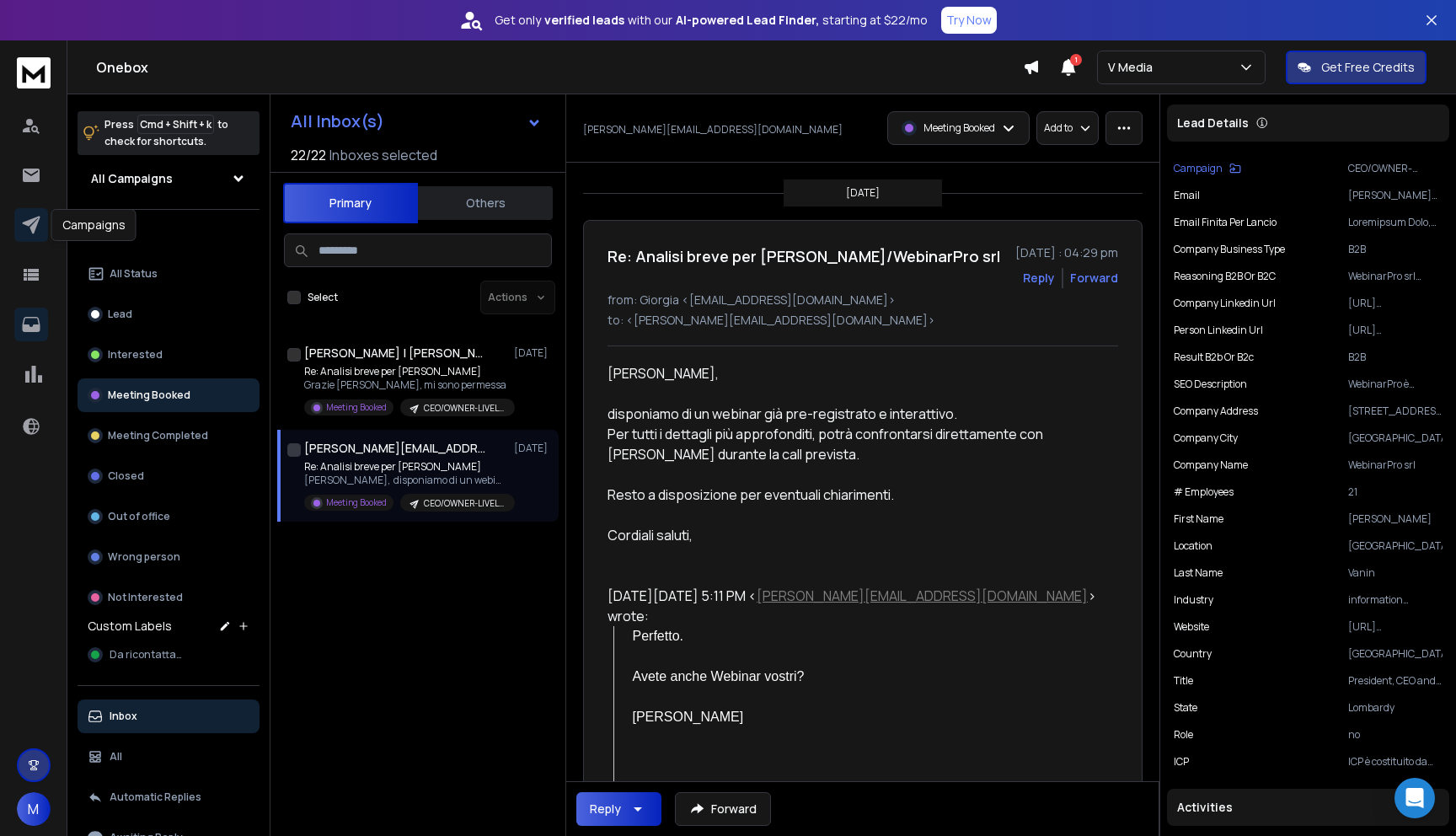
click at [41, 237] on link at bounding box center [31, 224] width 34 height 34
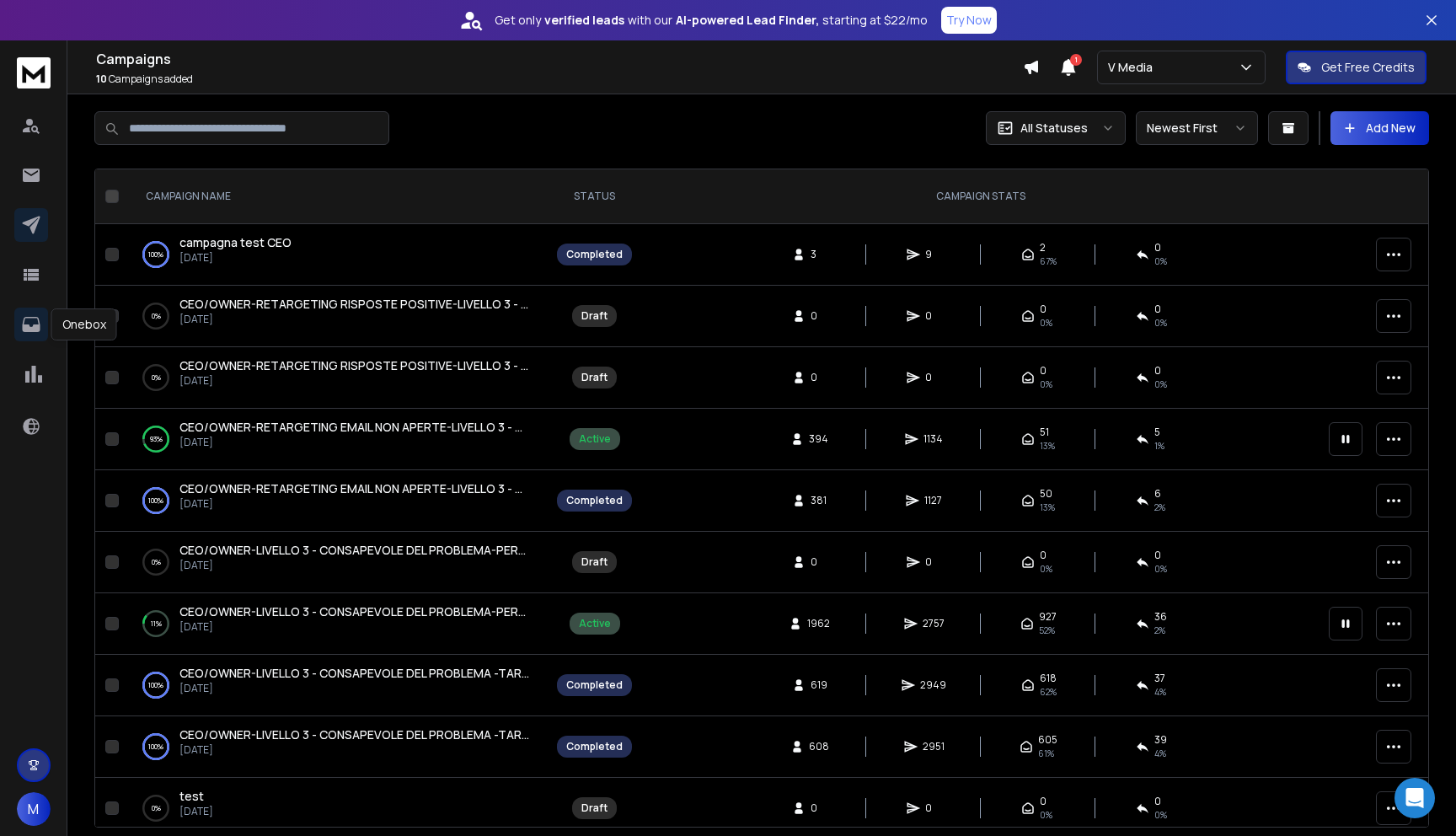
click at [41, 316] on link at bounding box center [31, 324] width 34 height 34
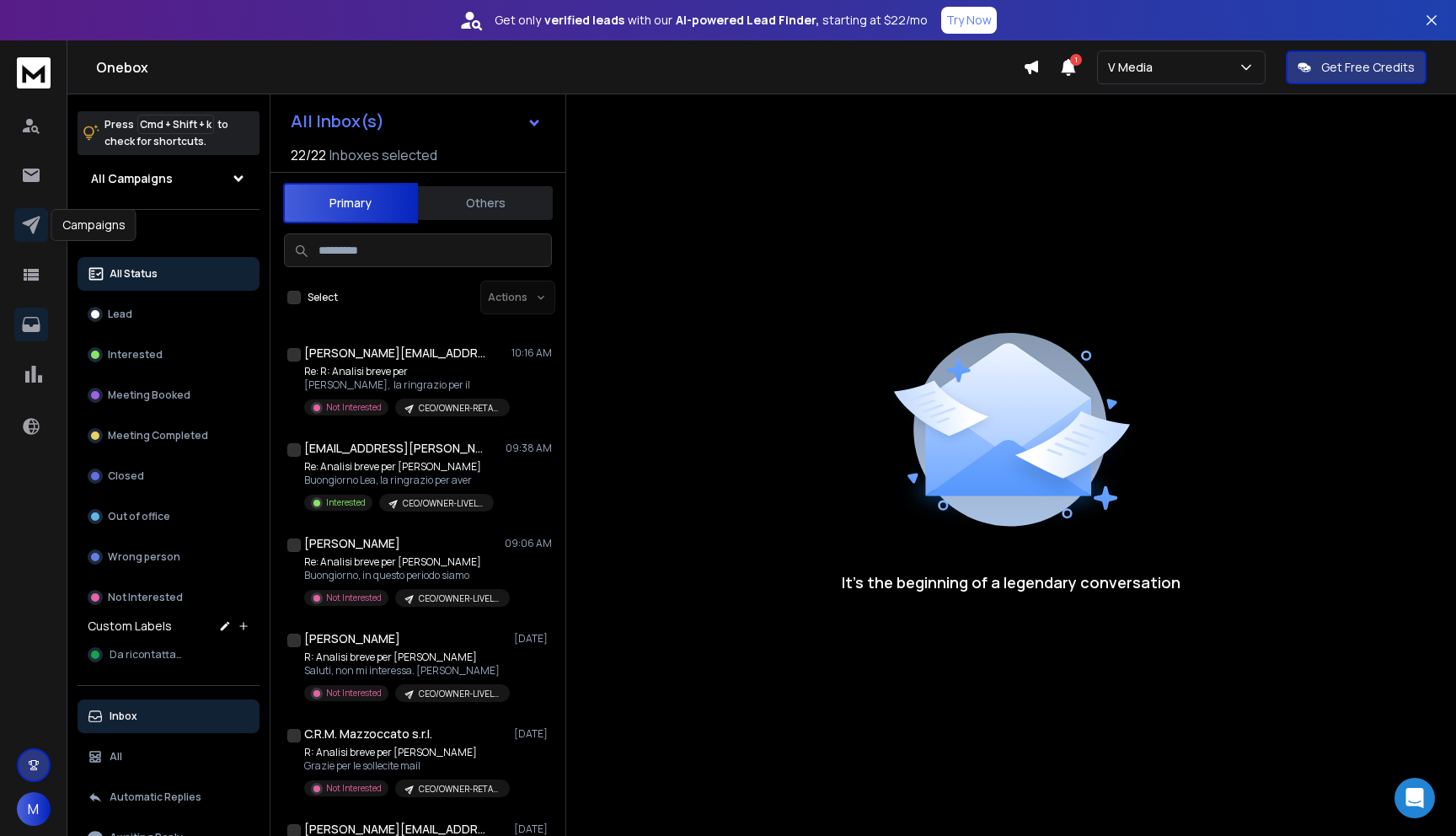
click at [35, 218] on icon at bounding box center [31, 224] width 17 height 17
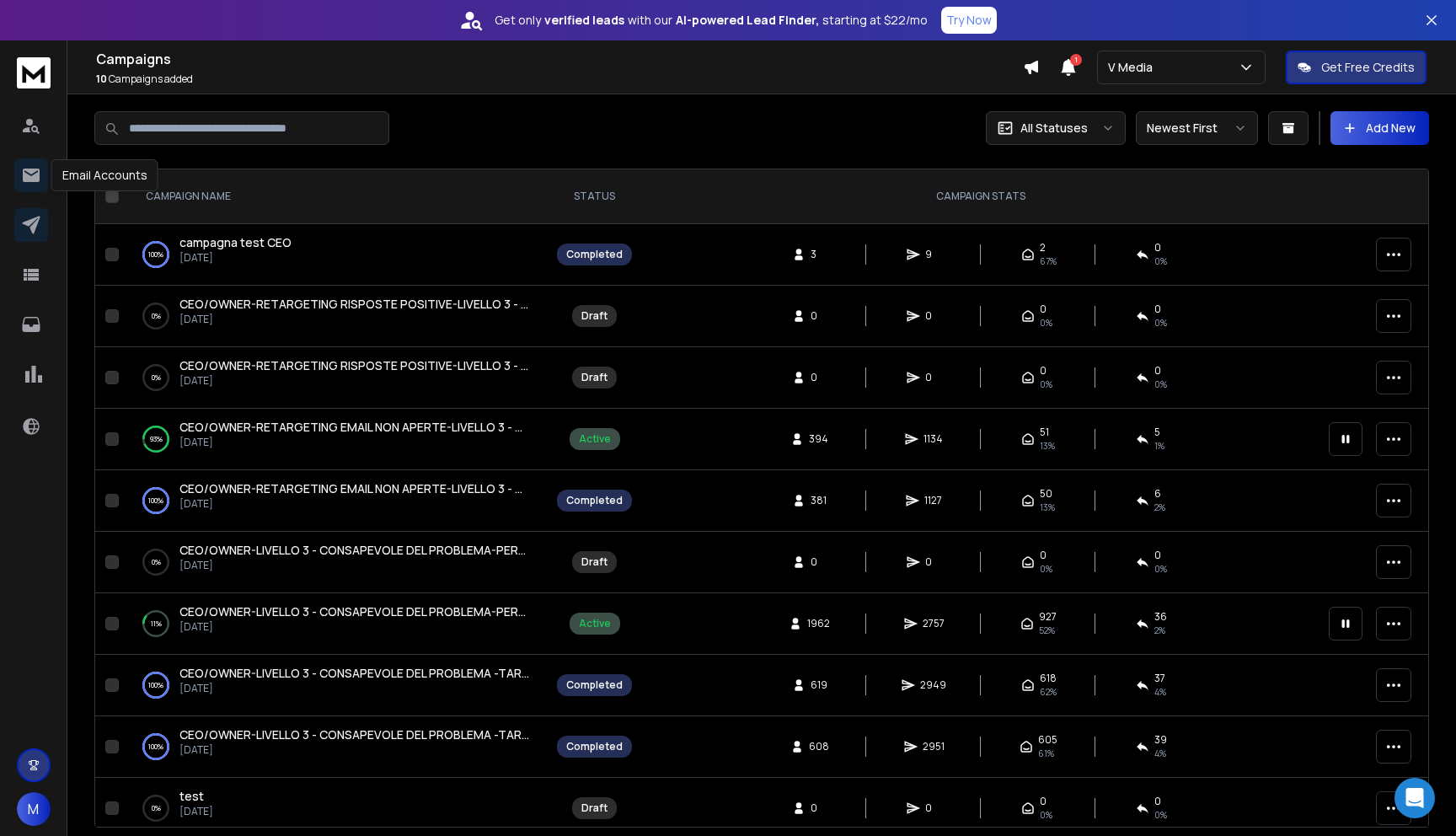
click at [34, 181] on icon at bounding box center [32, 175] width 17 height 13
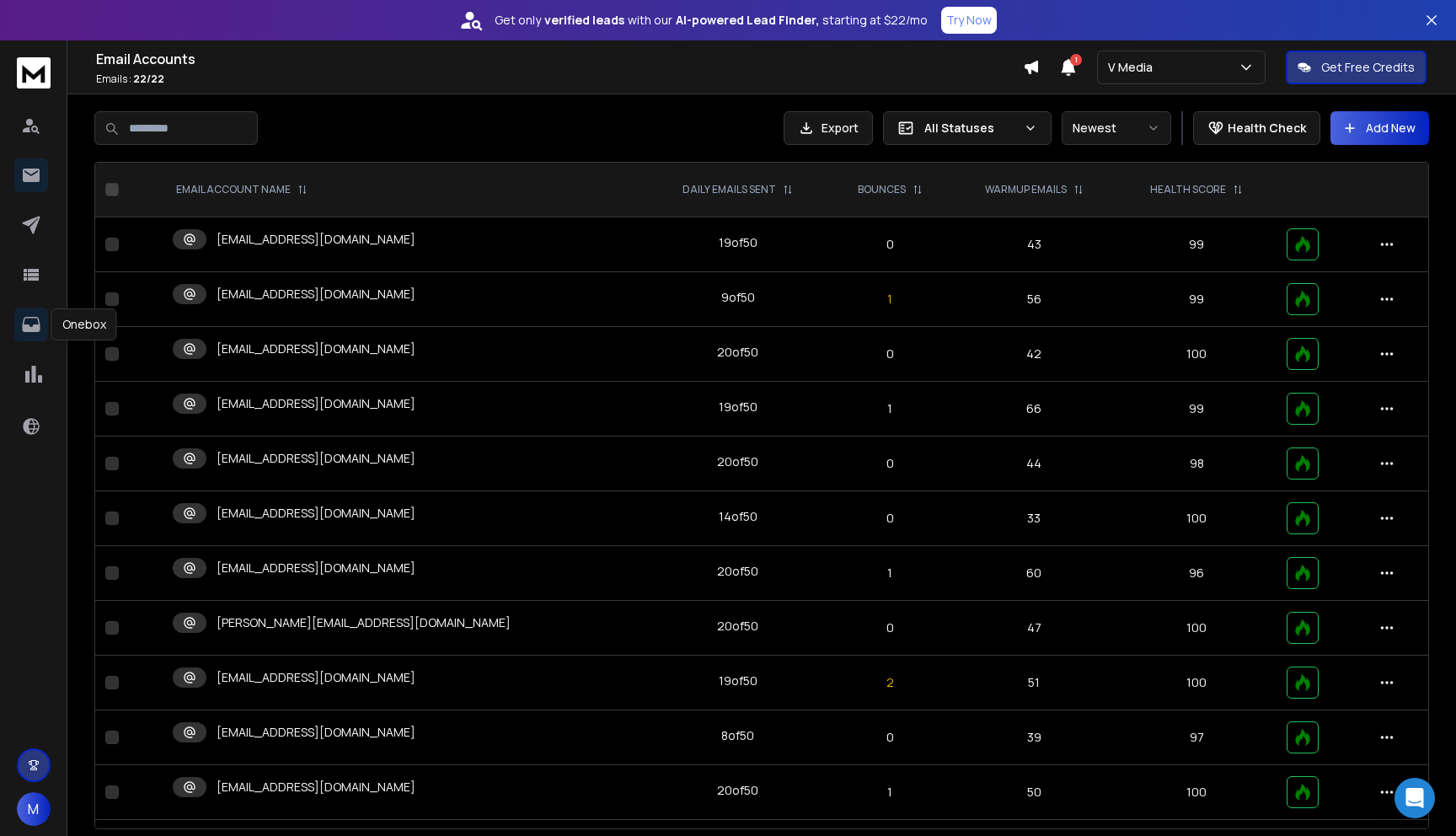
click at [41, 317] on link at bounding box center [31, 324] width 34 height 34
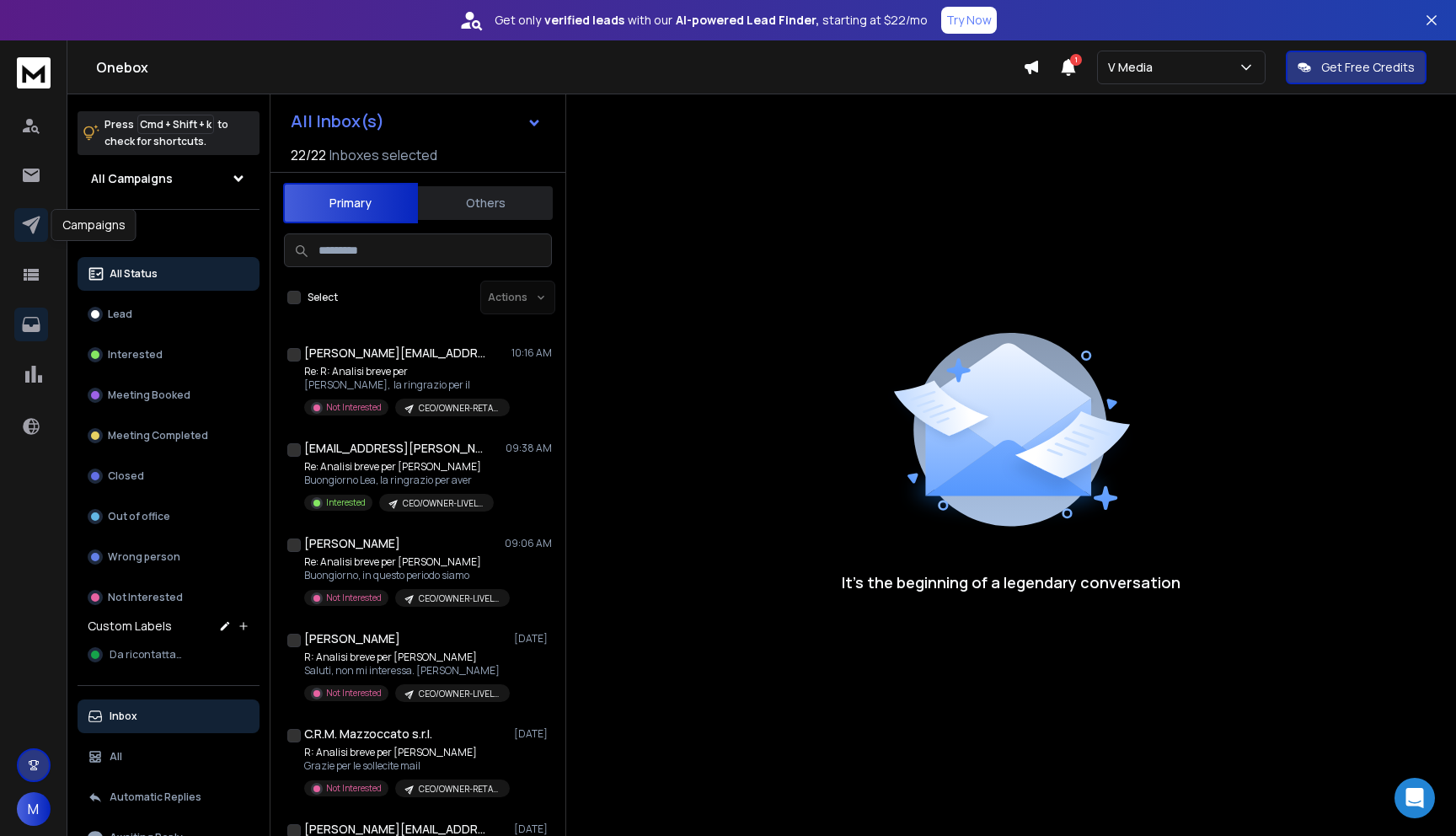
click at [35, 233] on icon at bounding box center [31, 224] width 20 height 20
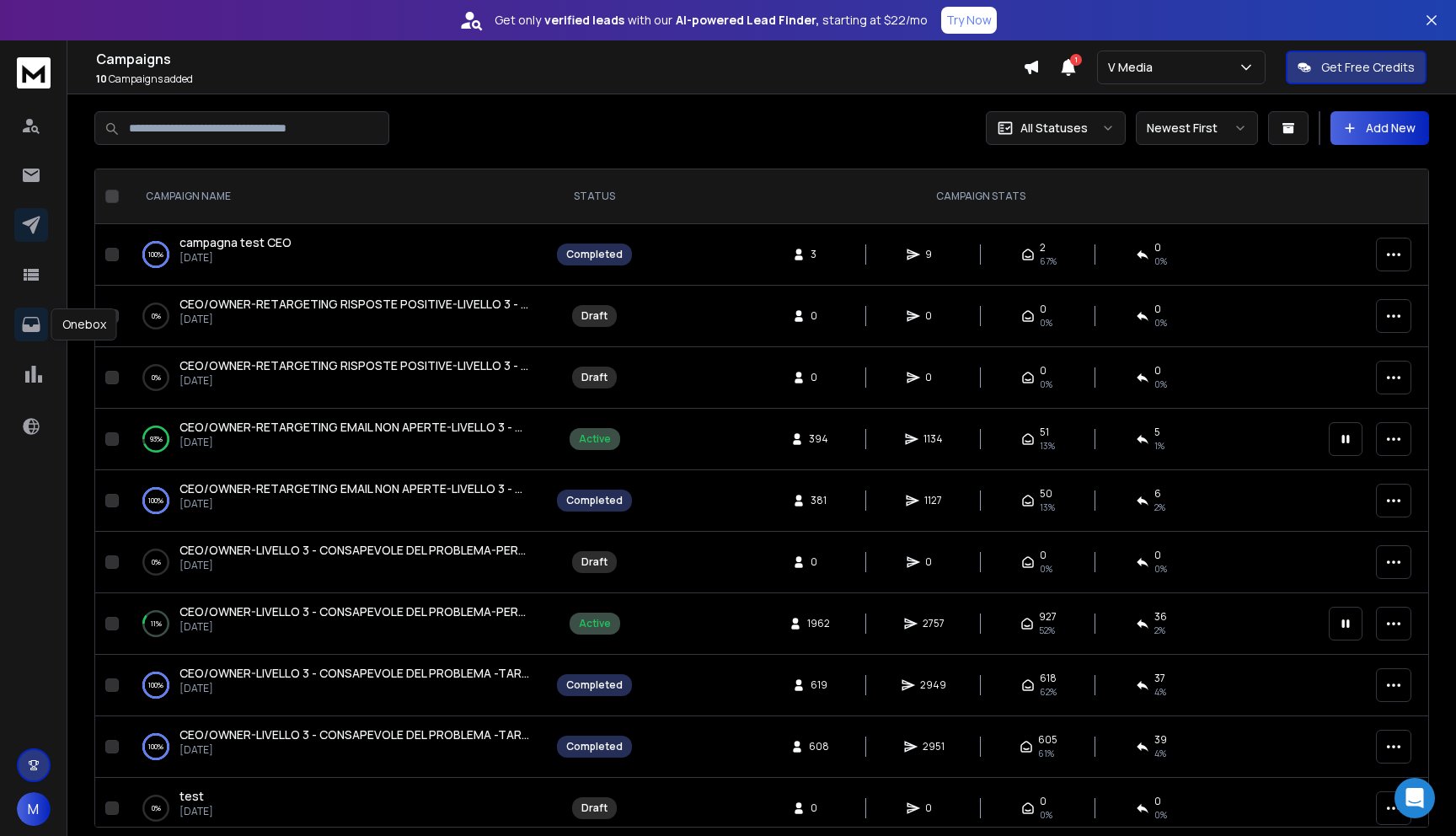
click at [41, 313] on link at bounding box center [31, 324] width 34 height 34
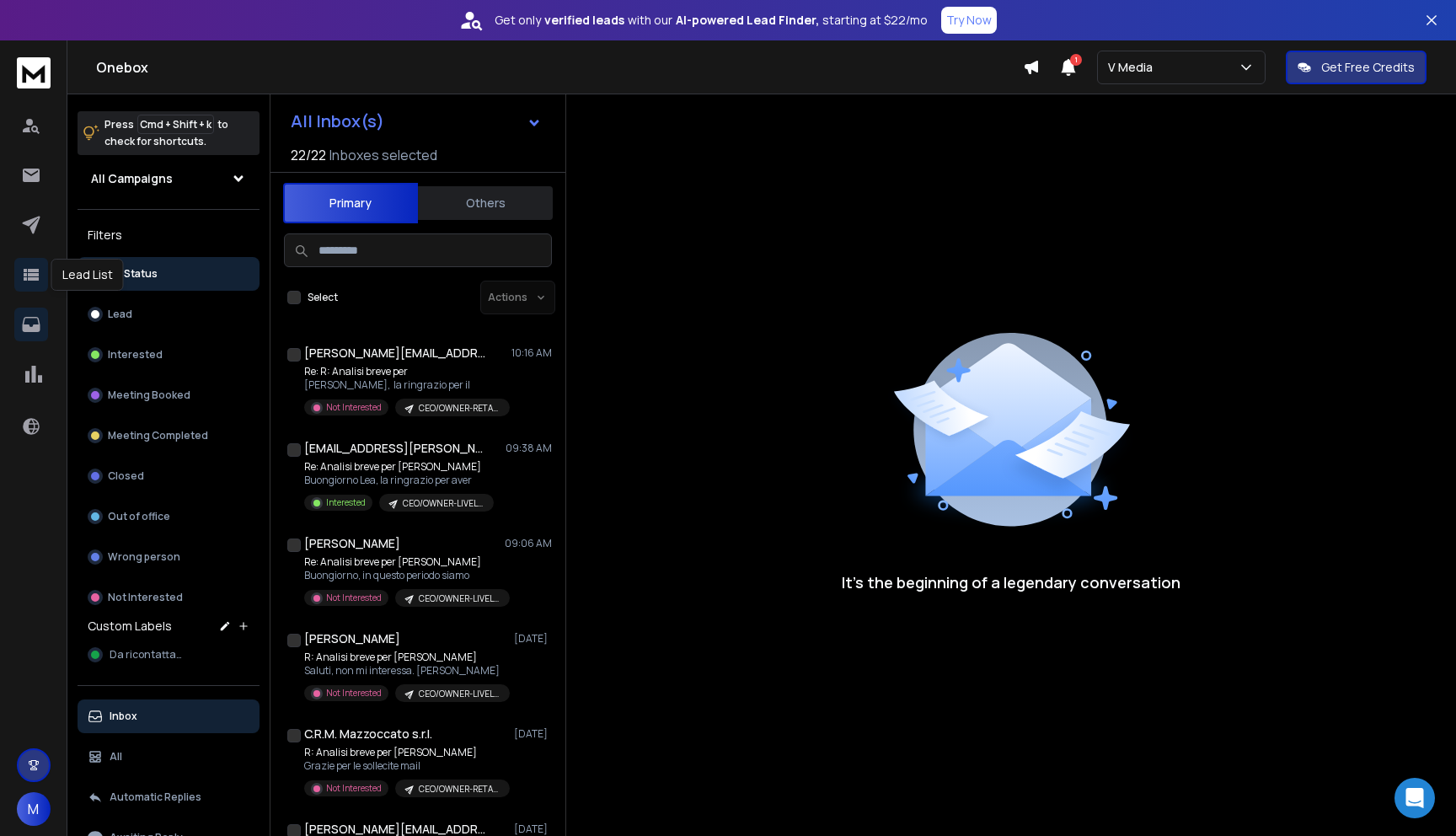
click at [36, 280] on icon at bounding box center [32, 275] width 15 height 11
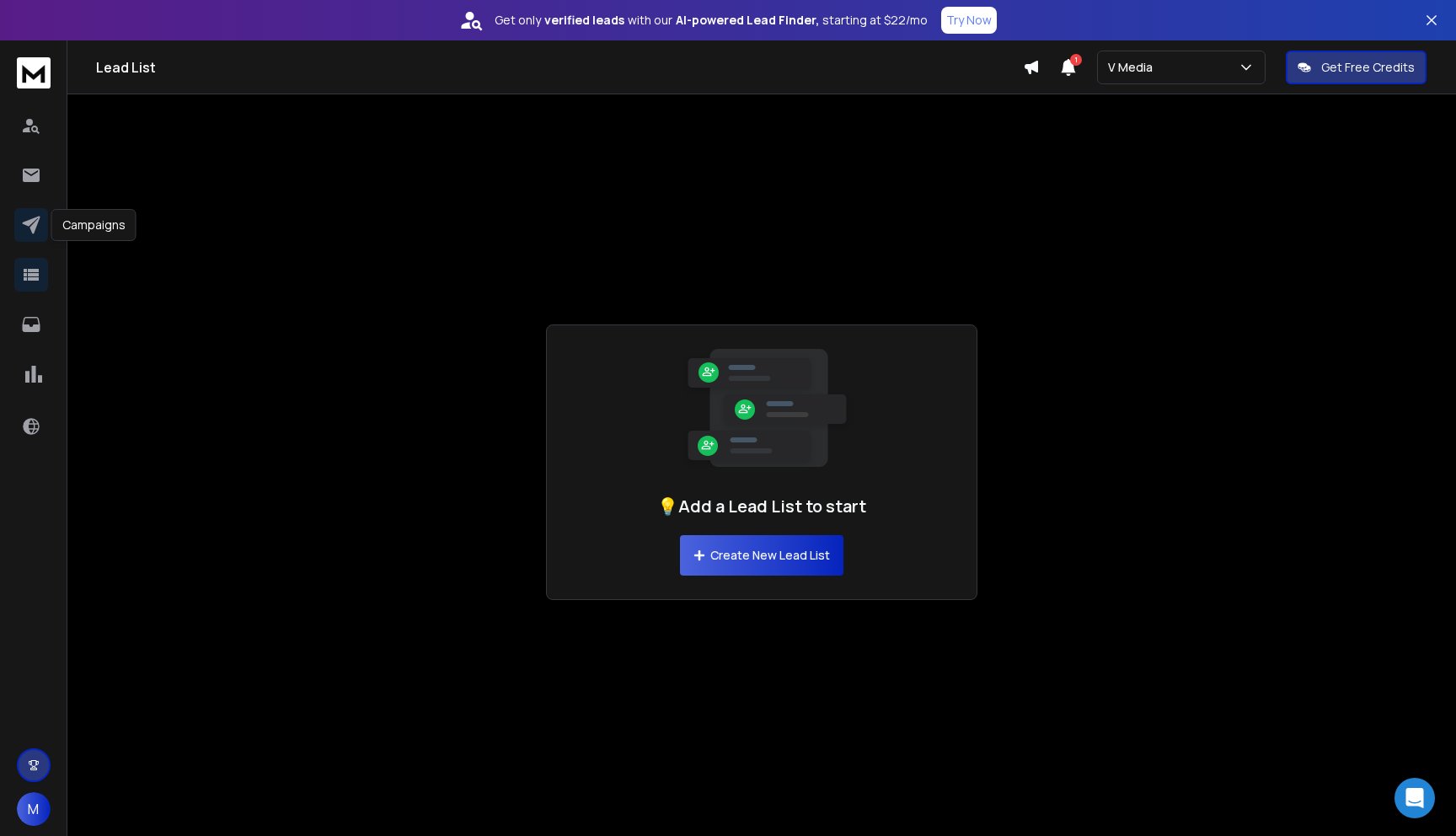
click at [21, 223] on icon at bounding box center [31, 224] width 20 height 20
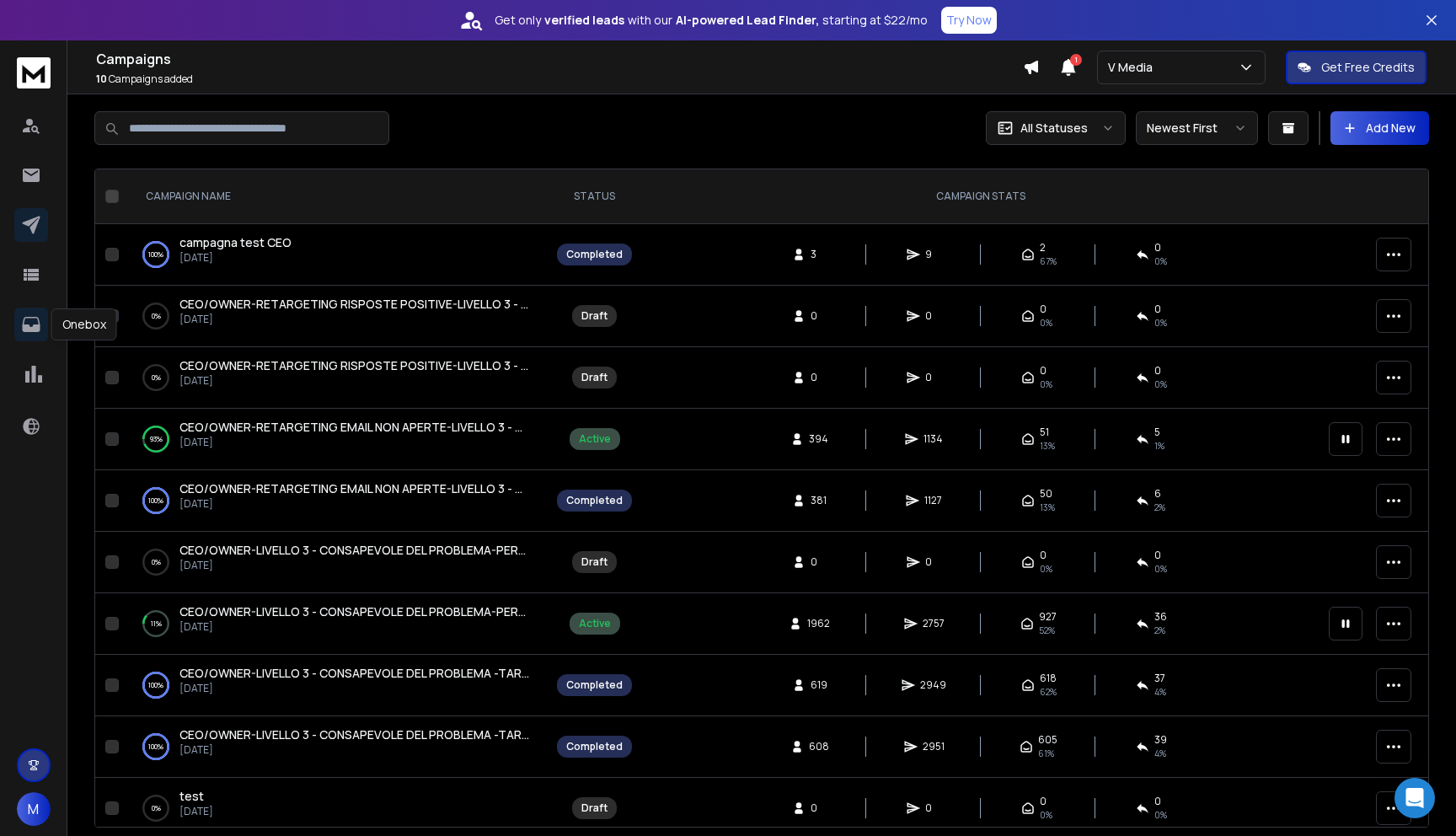
click at [37, 321] on icon at bounding box center [31, 324] width 20 height 20
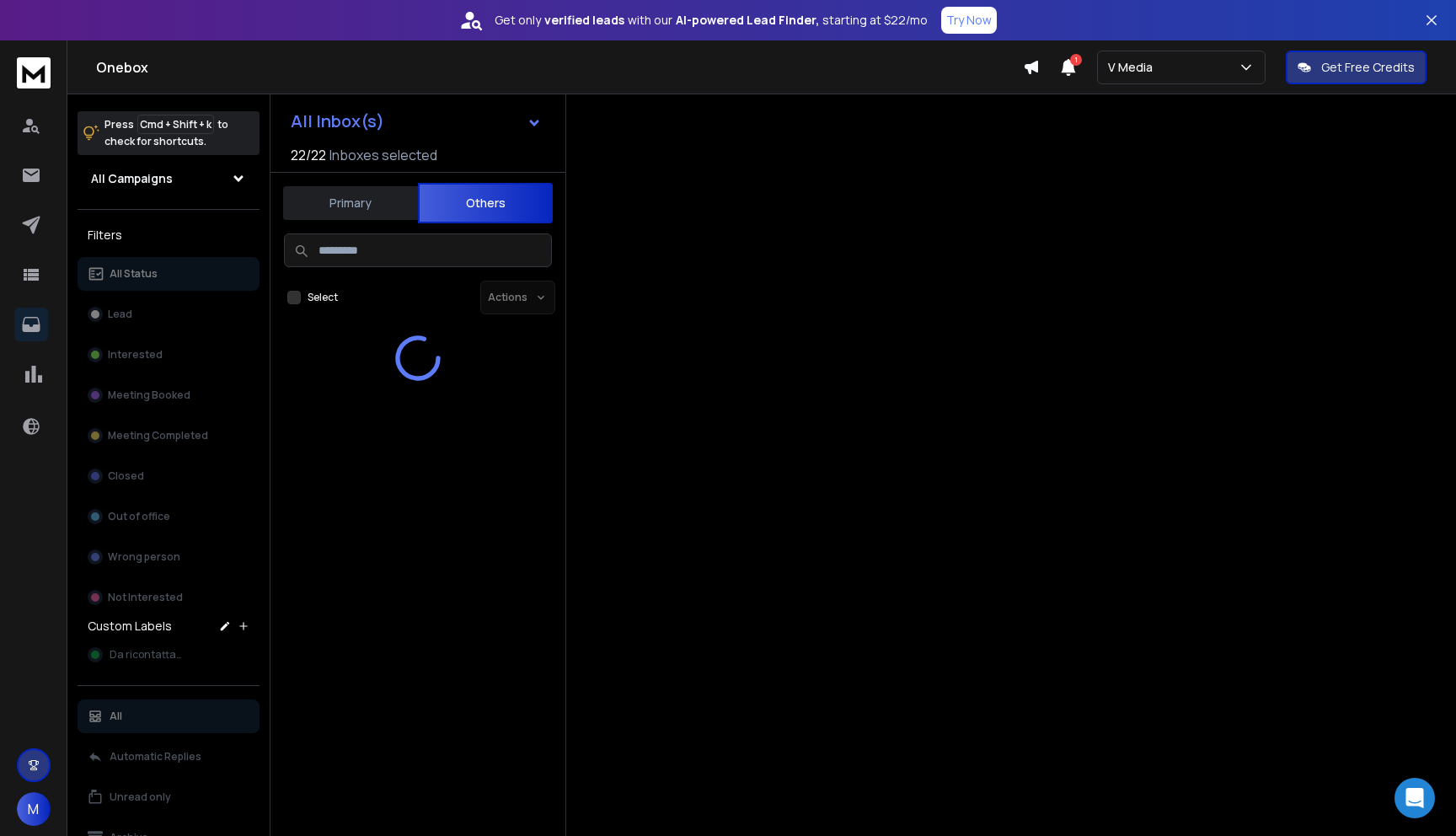
click at [497, 208] on button "Others" at bounding box center [485, 203] width 135 height 40
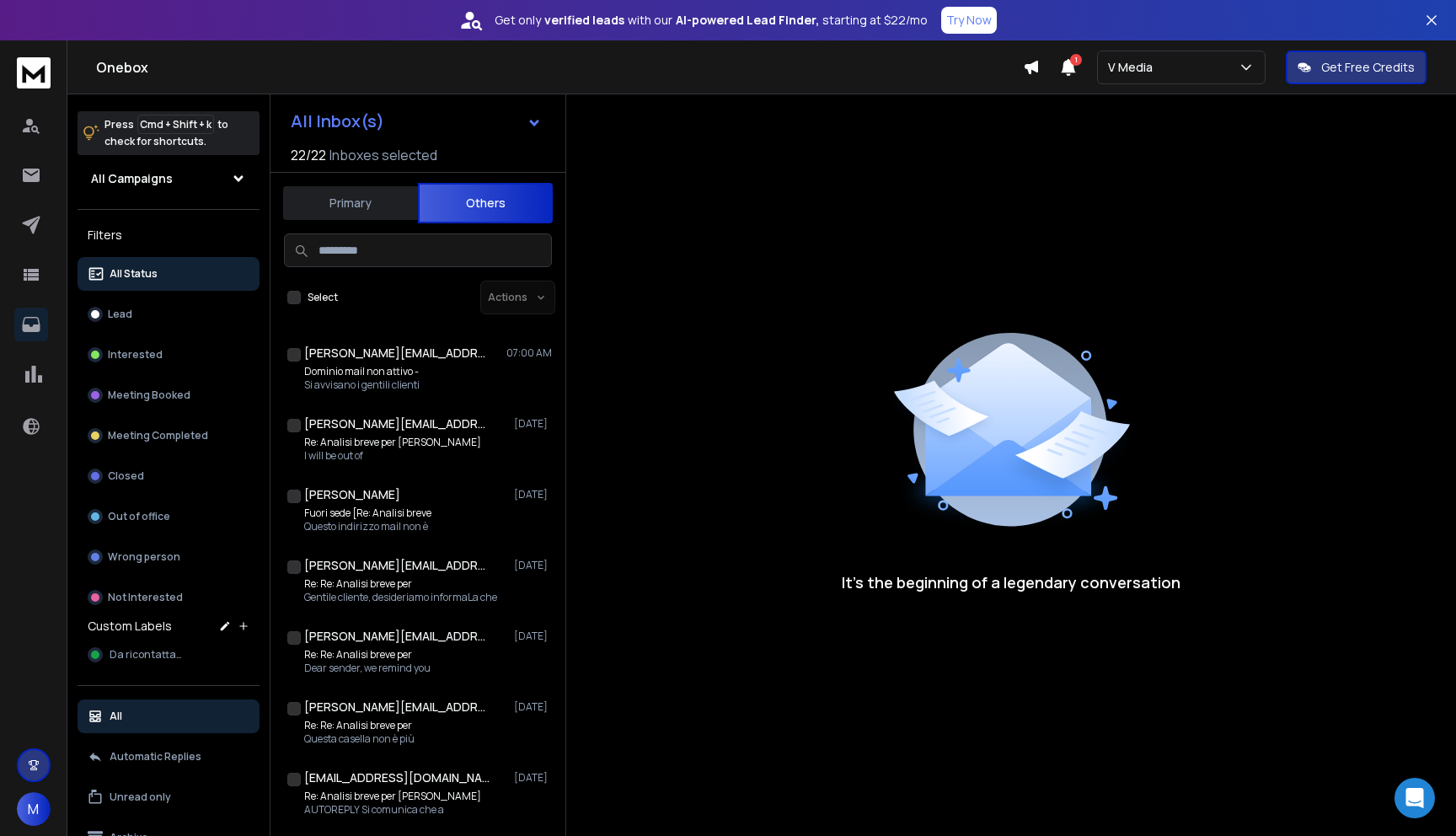
click at [347, 194] on button "Primary" at bounding box center [350, 203] width 135 height 37
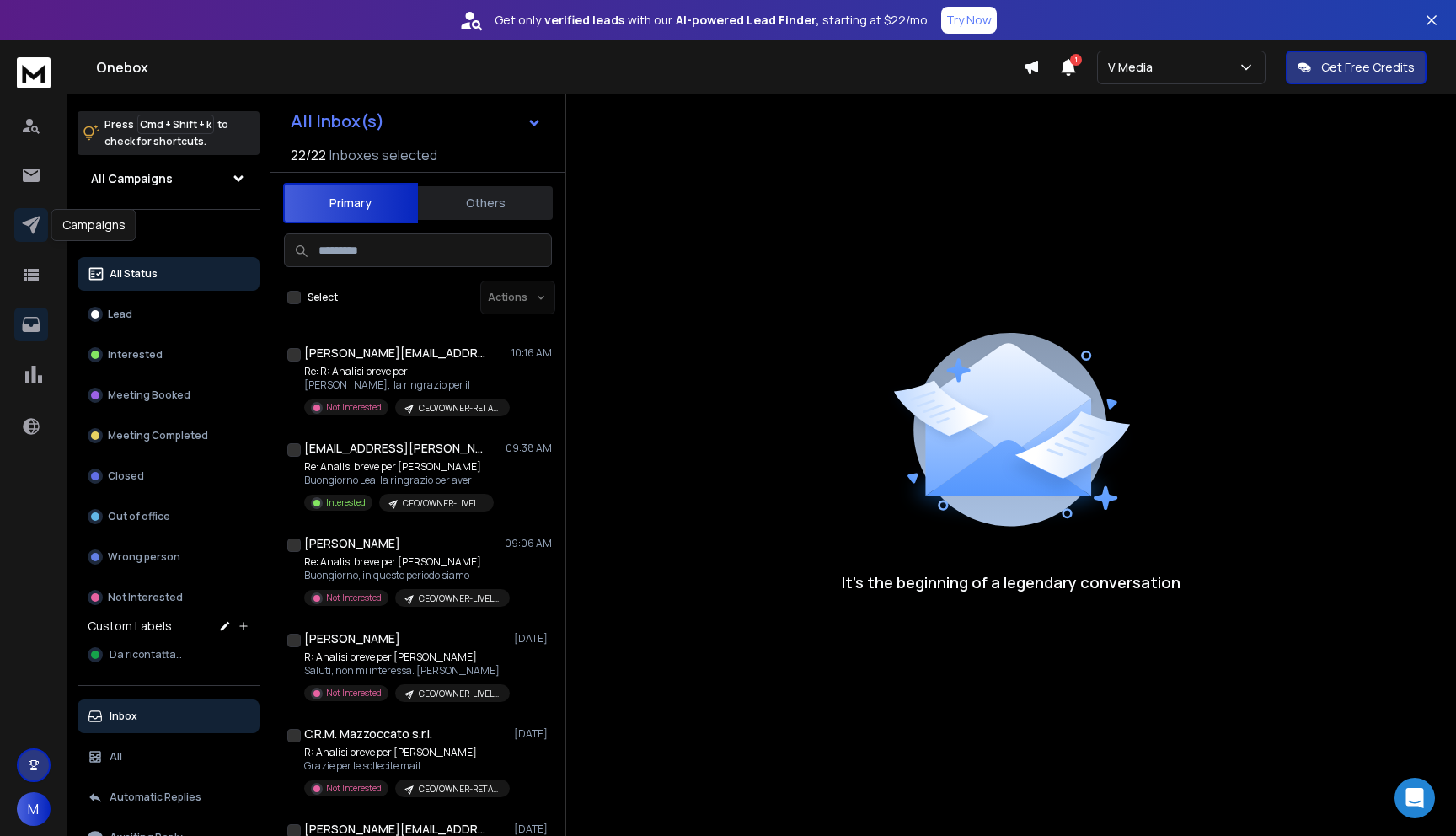
click at [41, 229] on link at bounding box center [31, 224] width 34 height 34
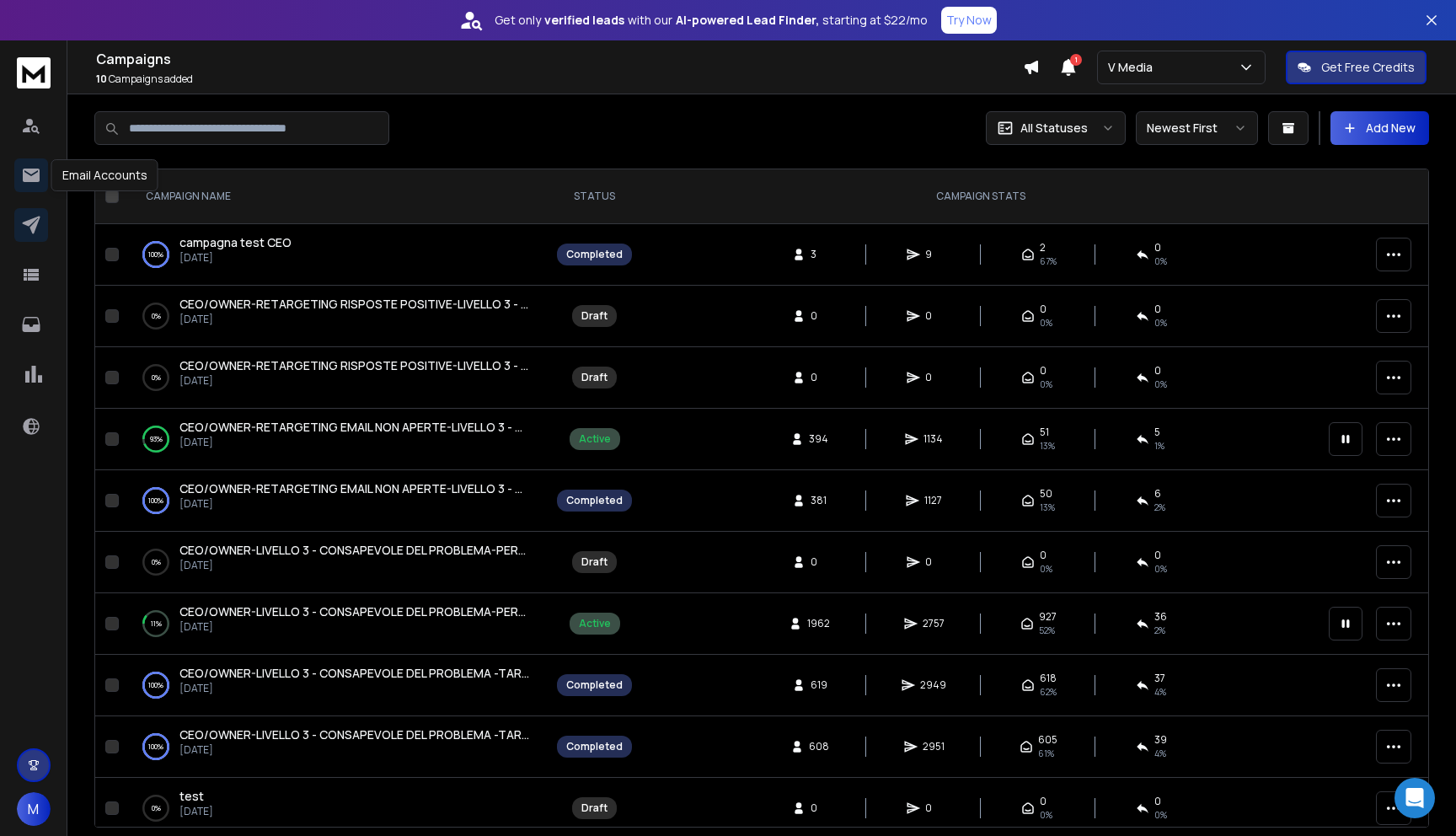
click at [25, 179] on icon at bounding box center [32, 175] width 17 height 13
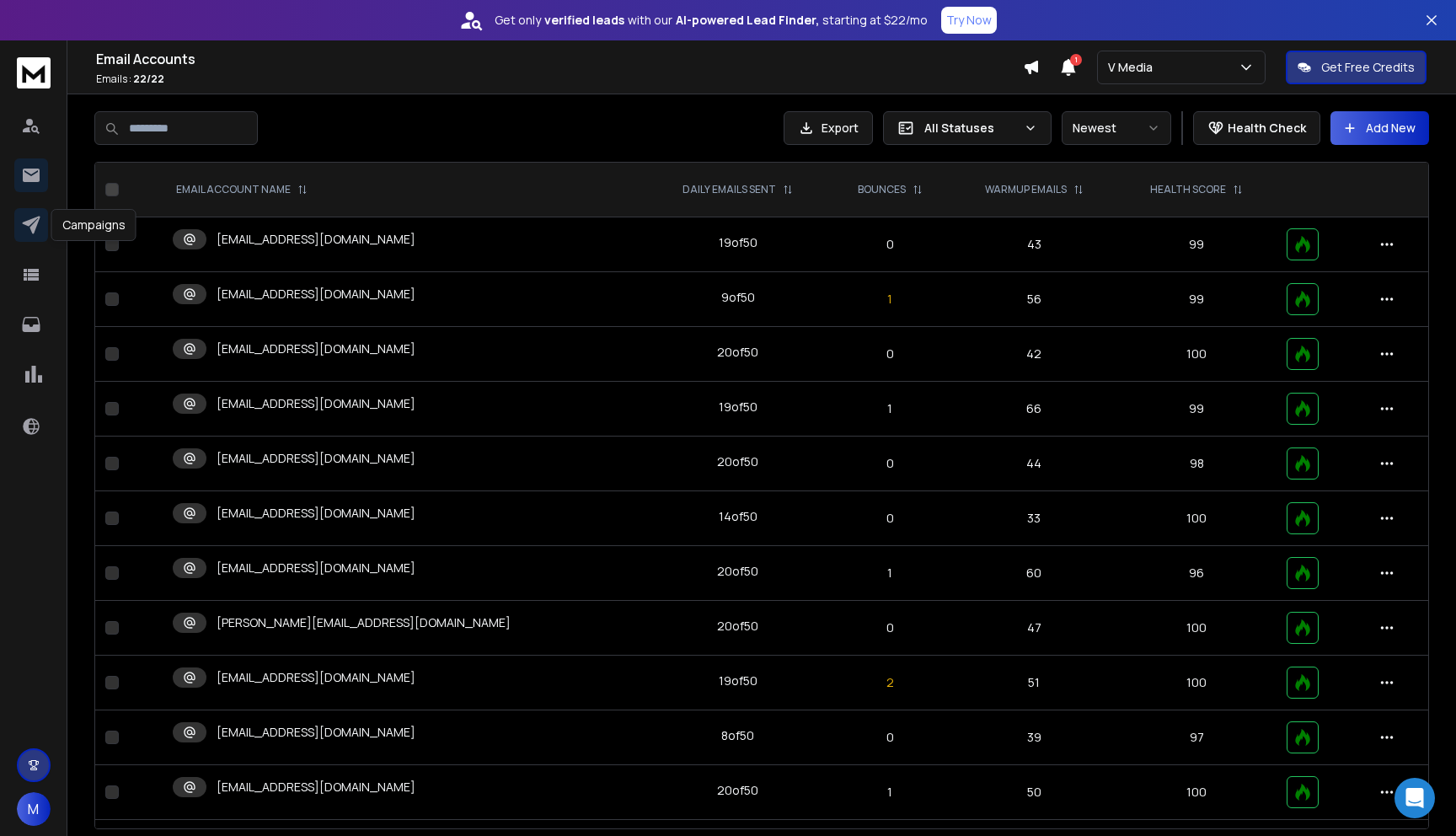
click at [34, 215] on icon at bounding box center [31, 224] width 20 height 20
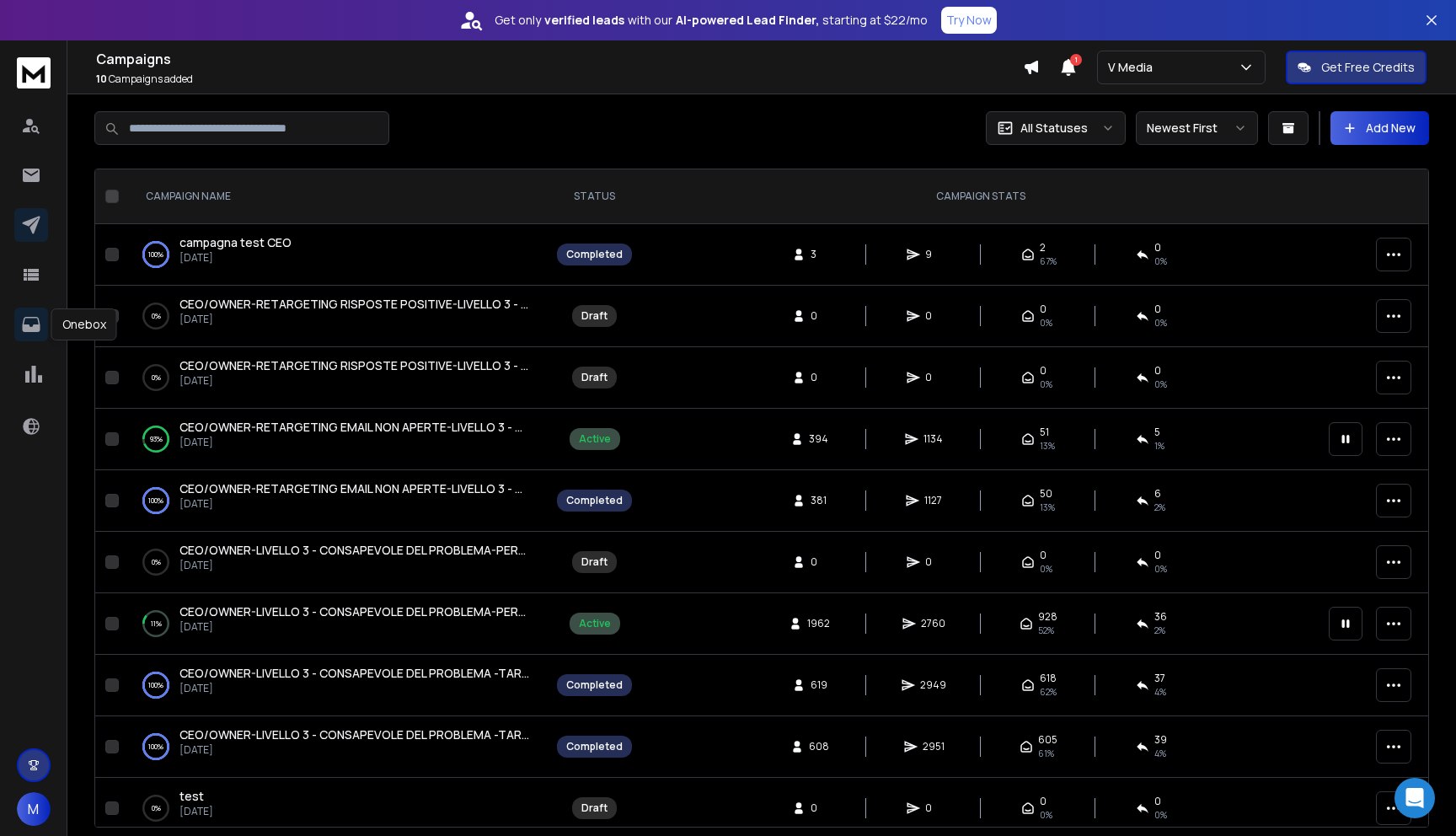
click at [38, 328] on icon at bounding box center [31, 325] width 17 height 15
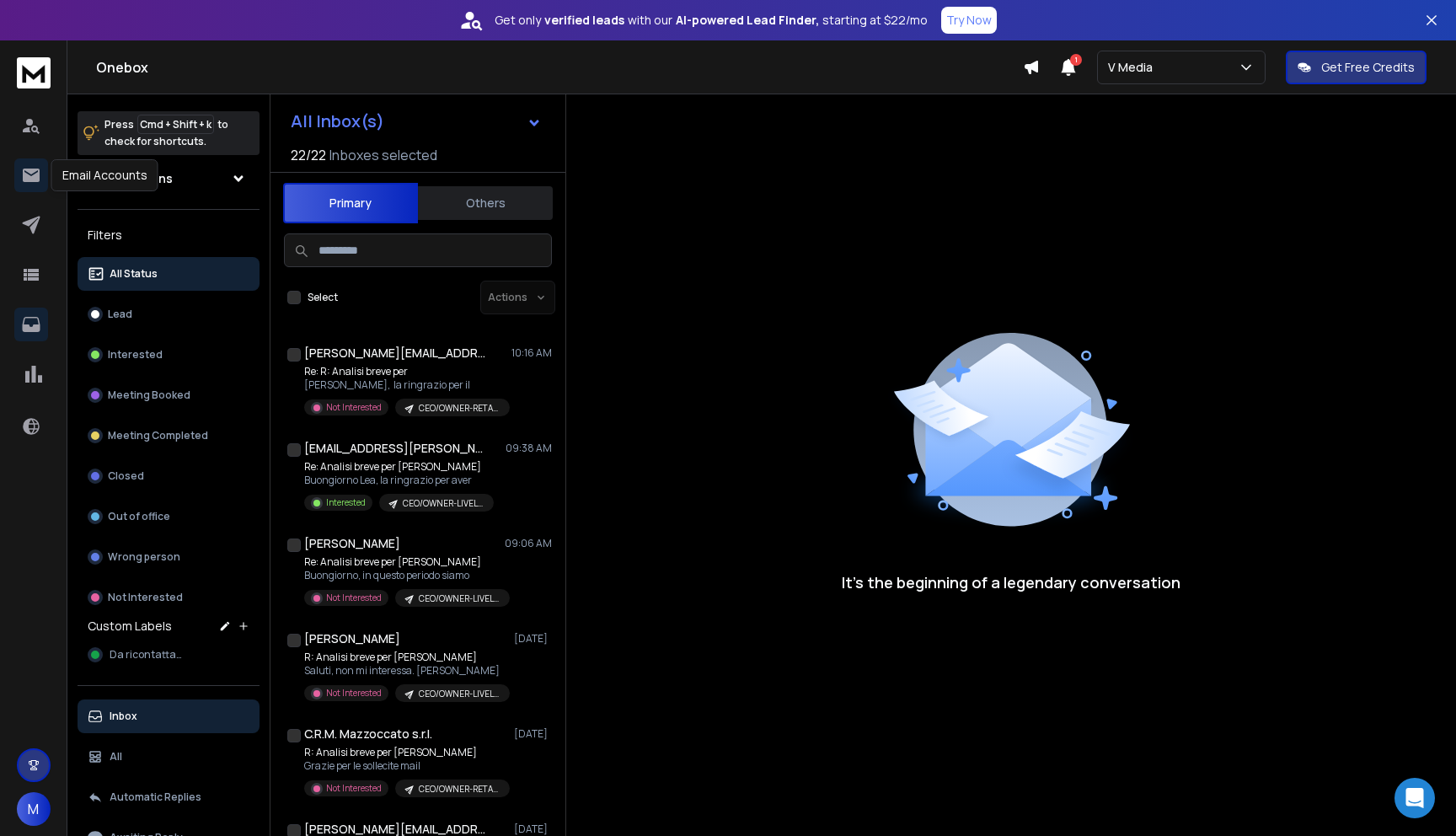
click at [32, 179] on icon at bounding box center [32, 175] width 17 height 13
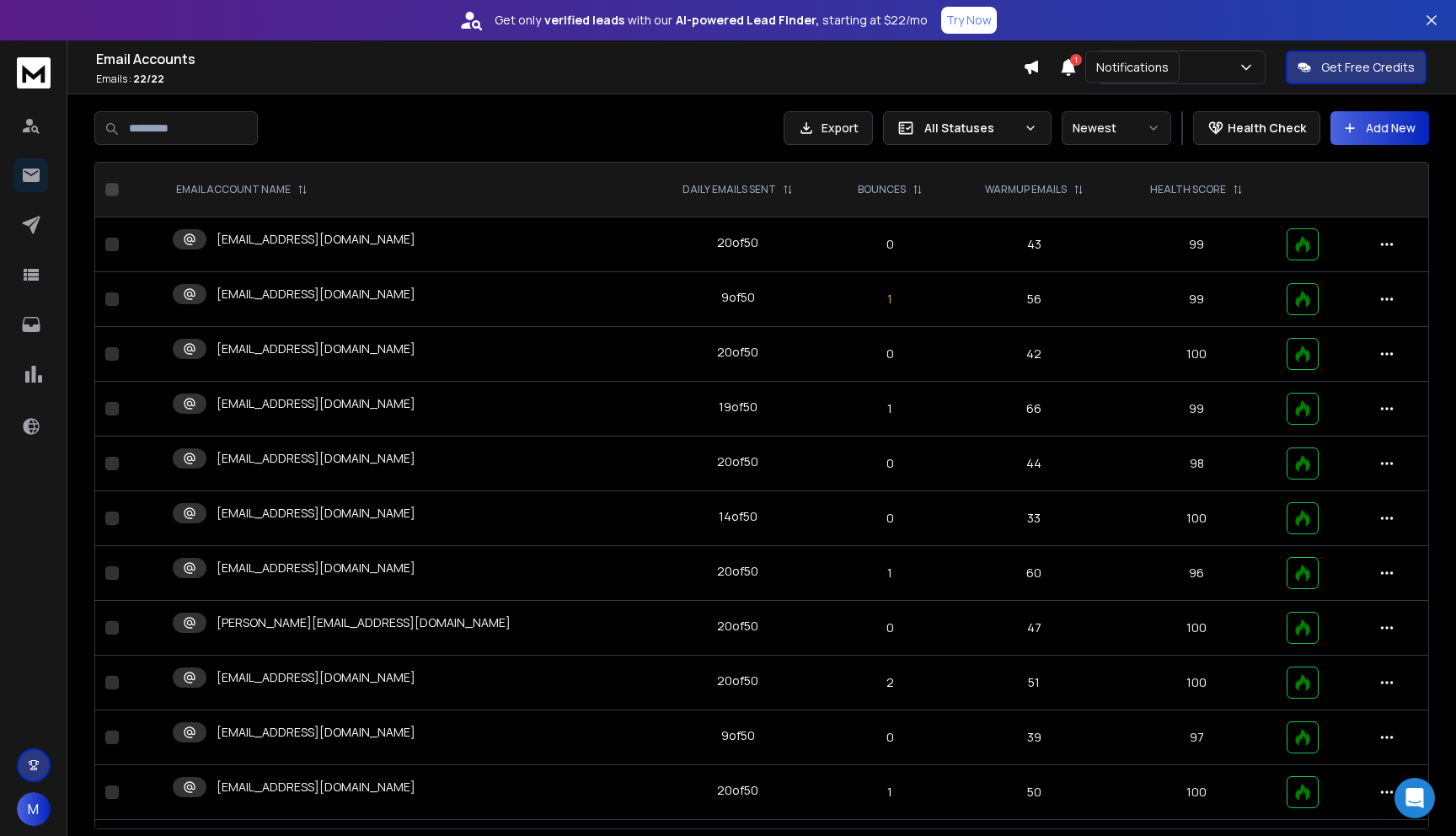
click at [1074, 69] on icon at bounding box center [1068, 67] width 15 height 17
click at [1076, 67] on icon at bounding box center [1068, 67] width 15 height 17
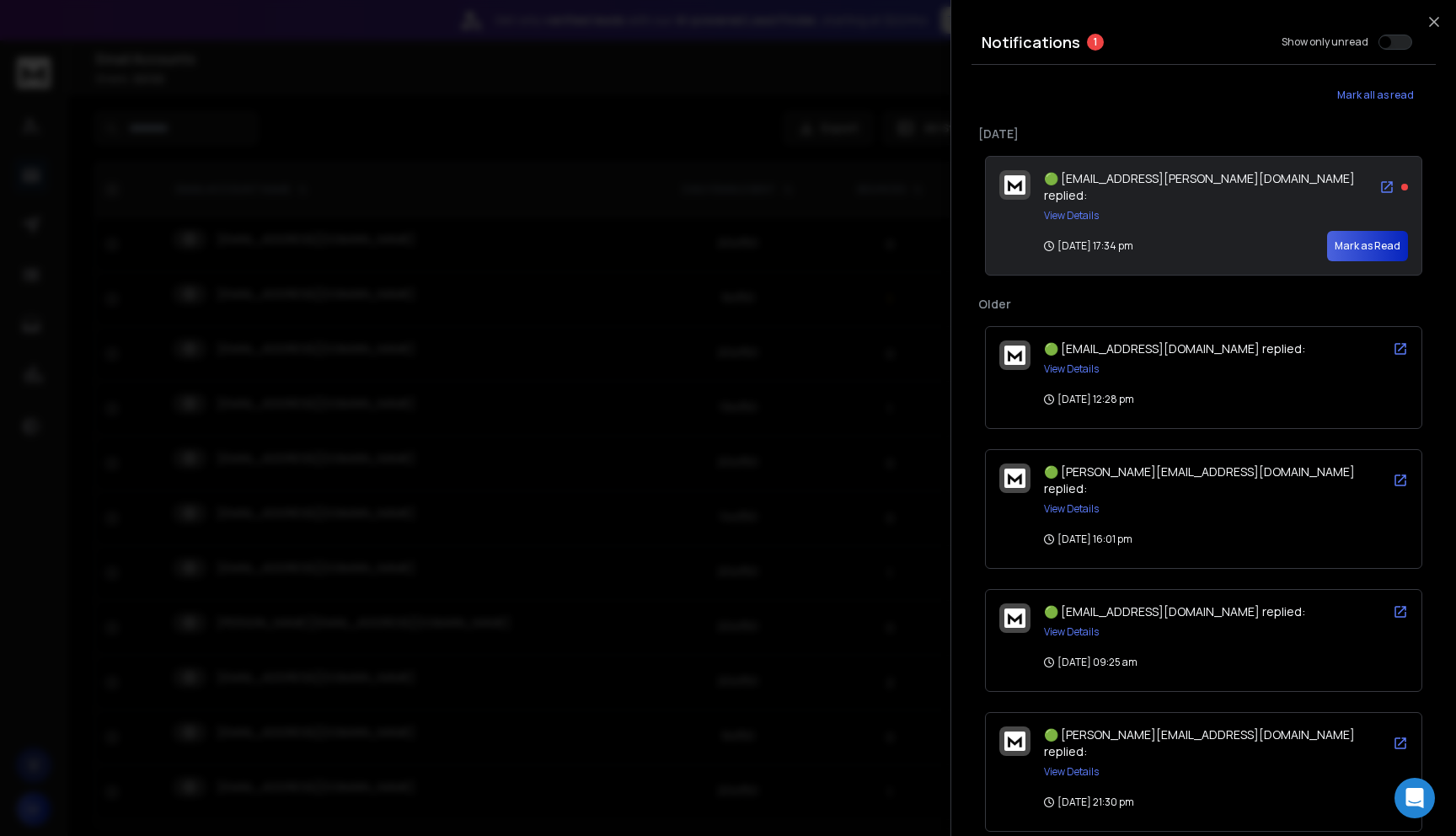
click at [1145, 192] on div "🟢 [EMAIL_ADDRESS][PERSON_NAME][DOMAIN_NAME] replied: View Details [DATE] 17:34 …" at bounding box center [1225, 215] width 364 height 91
click at [1029, 178] on div at bounding box center [1015, 185] width 32 height 30
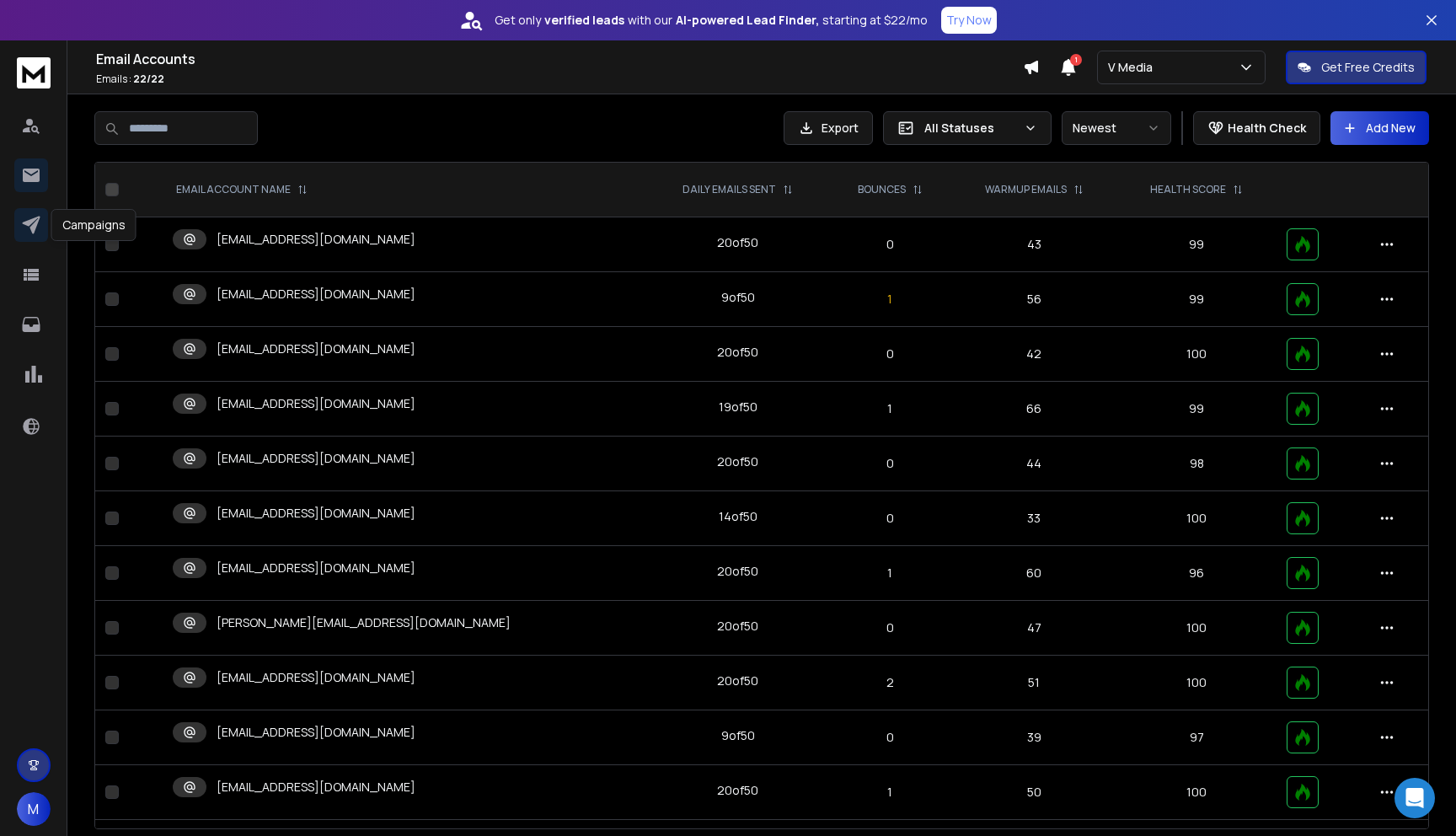
click at [31, 241] on link at bounding box center [31, 224] width 34 height 34
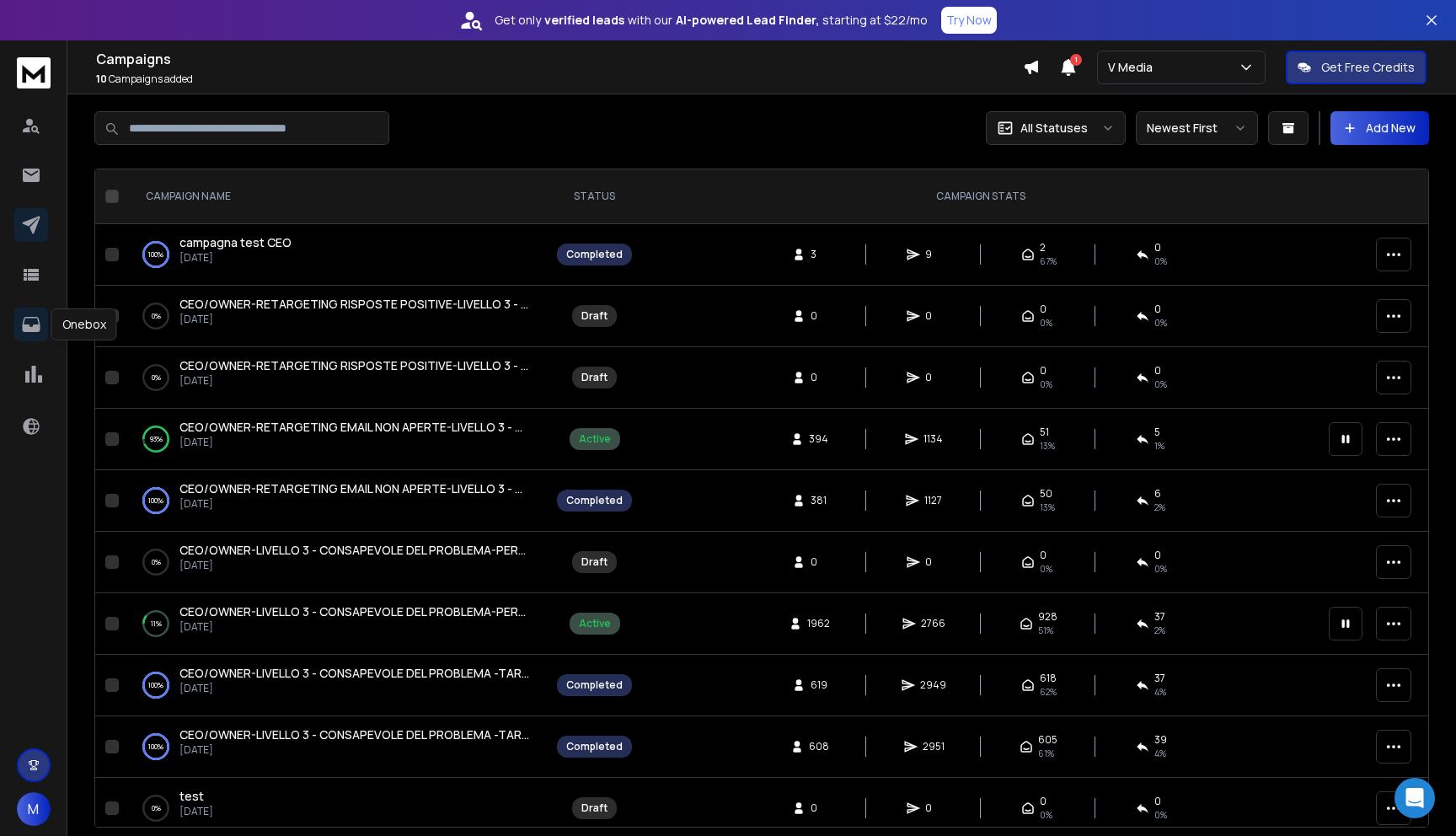
click at [37, 324] on icon at bounding box center [31, 324] width 20 height 20
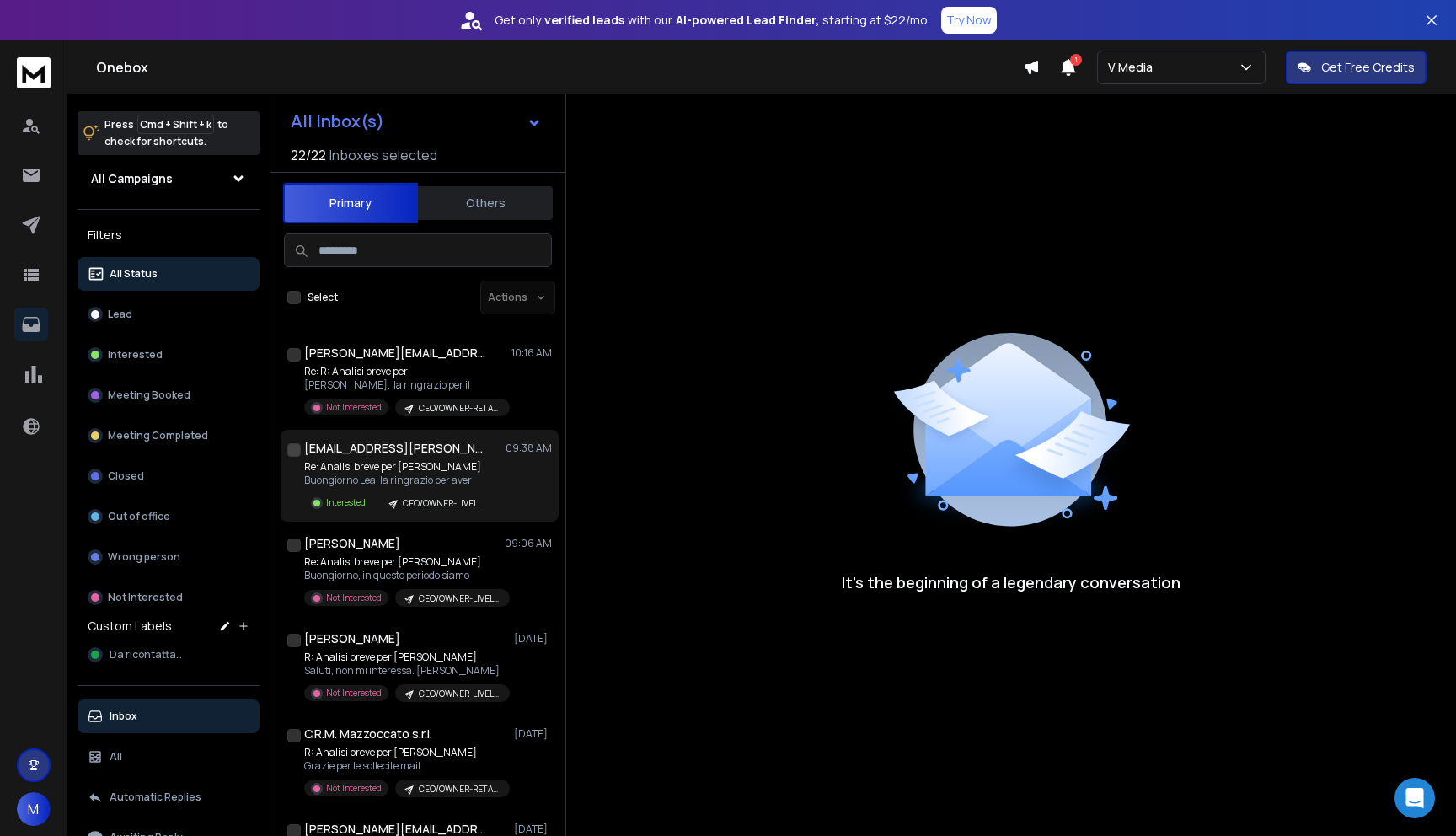
click at [376, 467] on p "Re: Analisi breve per [PERSON_NAME]" at bounding box center [399, 467] width 190 height 13
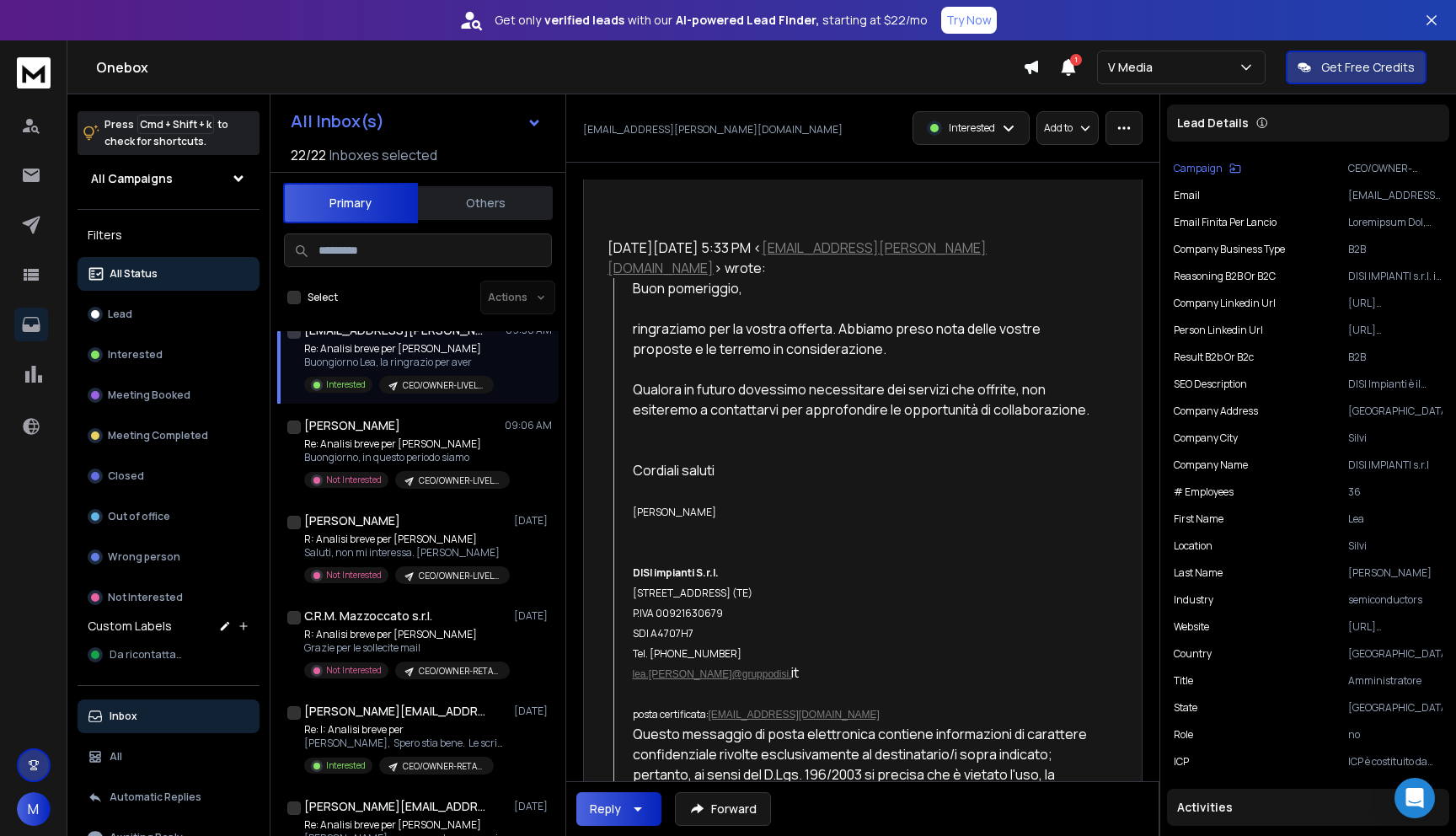
scroll to position [126, 0]
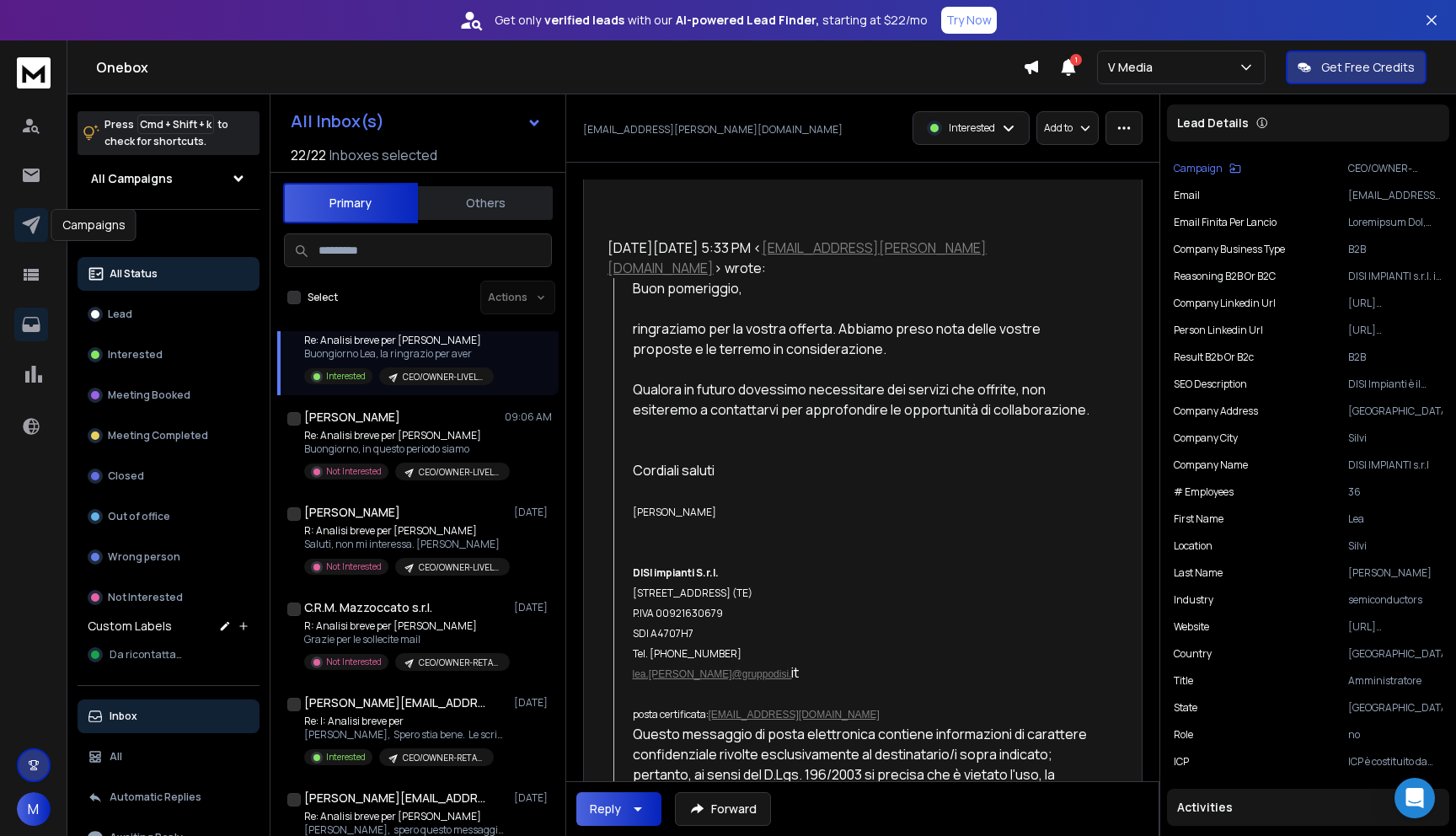
click at [34, 222] on icon at bounding box center [31, 224] width 17 height 17
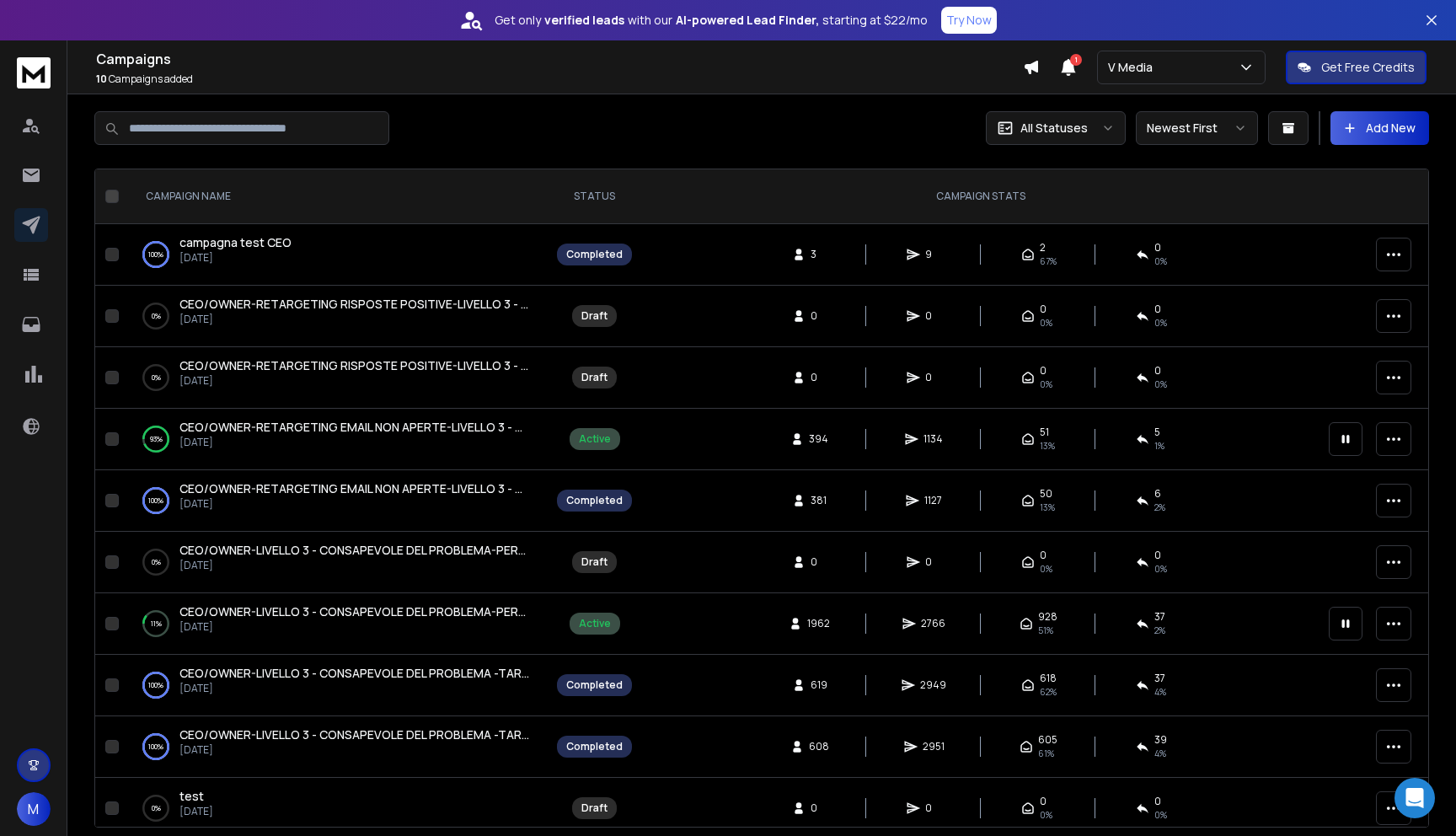
click at [412, 604] on span "CEO/OWNER-LIVELLO 3 - CONSAPEVOLE DEL PROBLEMA-PERSONALIZZAZIONI TARGET A-TEST 1" at bounding box center [447, 611] width 536 height 16
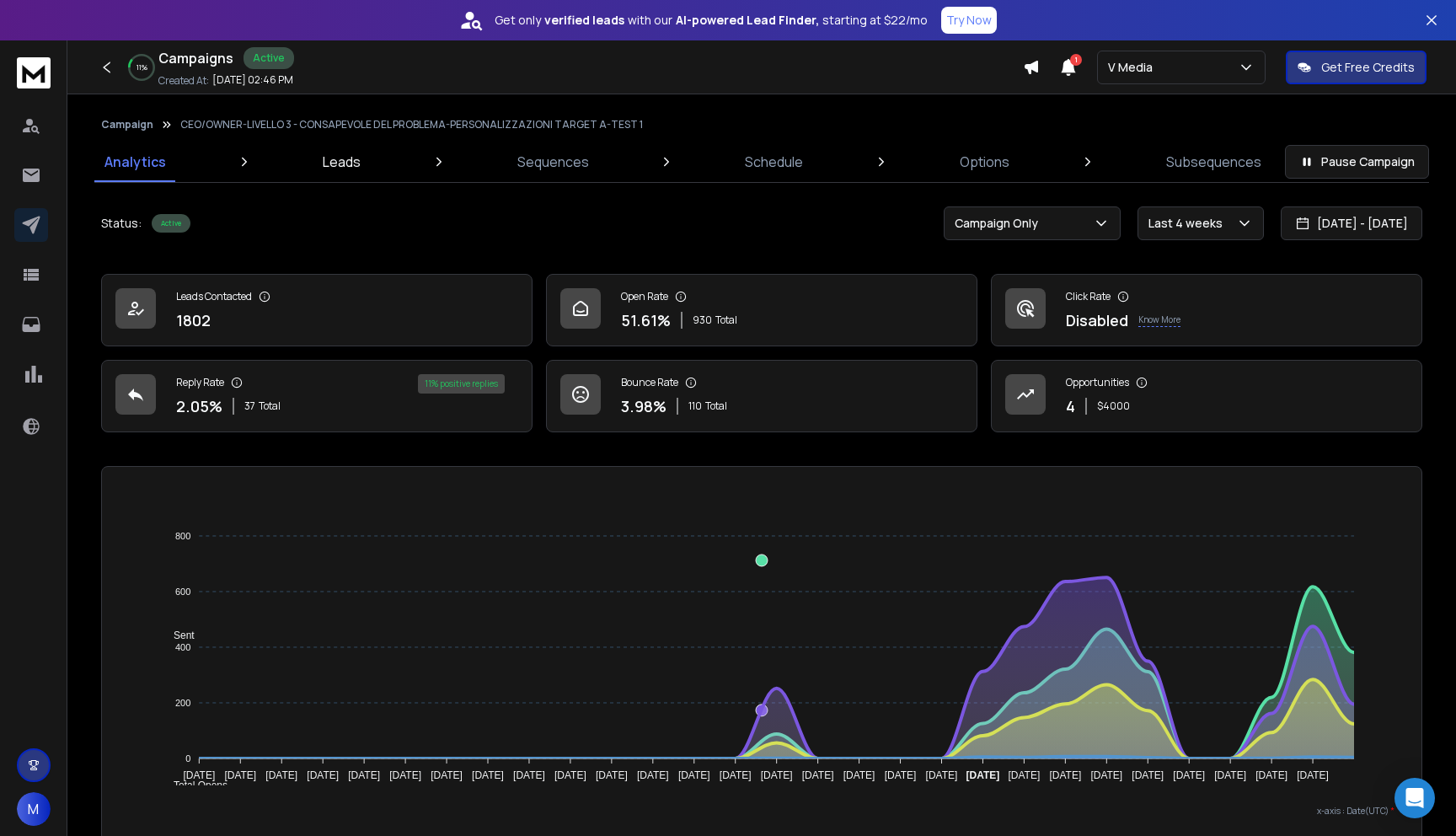
click at [333, 165] on p "Leads" at bounding box center [342, 161] width 38 height 20
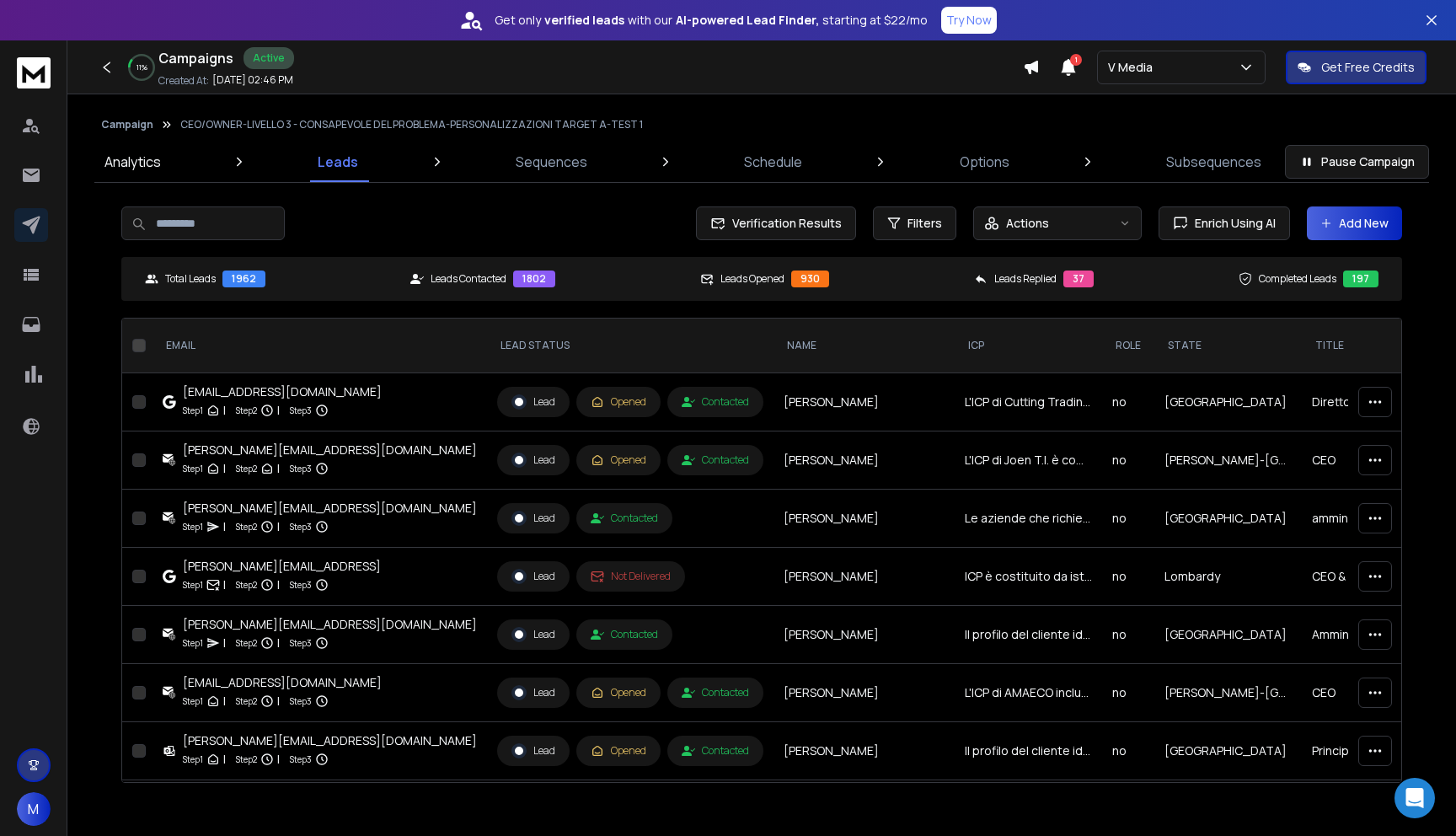
click at [157, 153] on p "Analytics" at bounding box center [132, 161] width 56 height 20
